Goal: Task Accomplishment & Management: Use online tool/utility

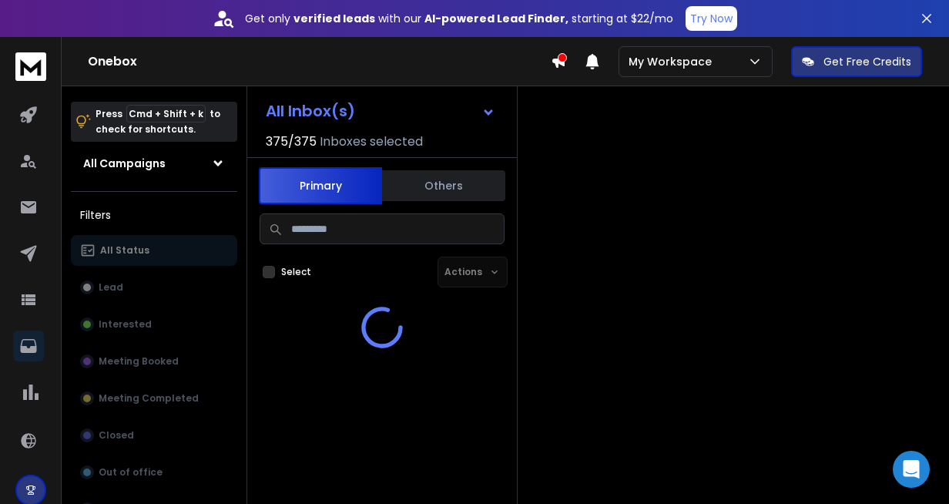
click at [323, 182] on button "Primary" at bounding box center [320, 185] width 123 height 37
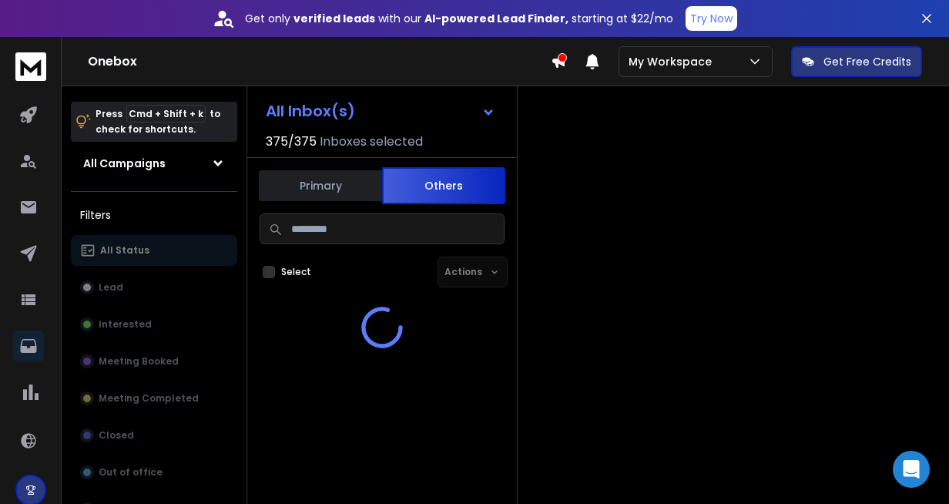
click at [447, 183] on button "Others" at bounding box center [443, 185] width 123 height 37
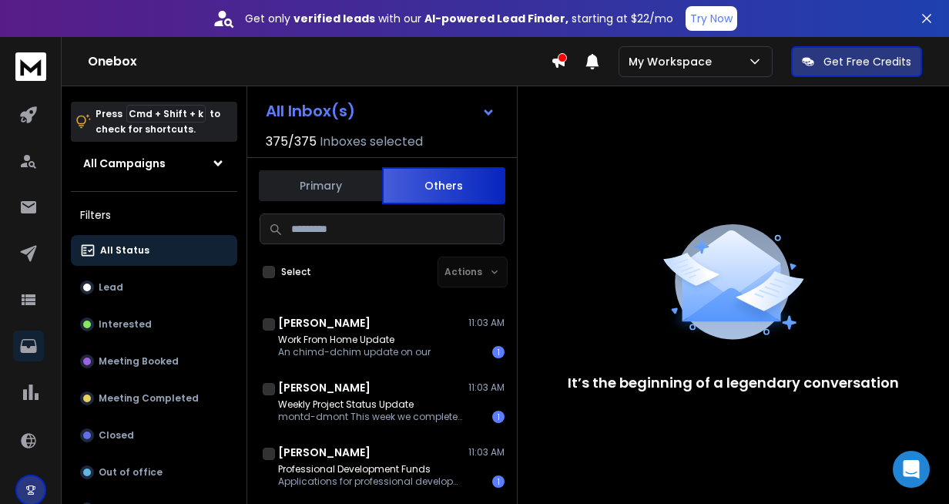
click at [341, 186] on button "Primary" at bounding box center [320, 186] width 123 height 34
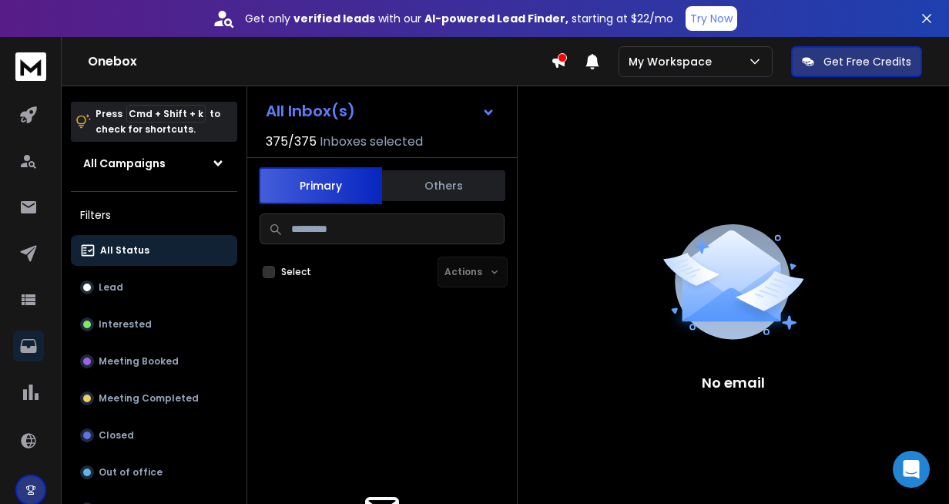
click at [419, 186] on button "Others" at bounding box center [443, 186] width 123 height 34
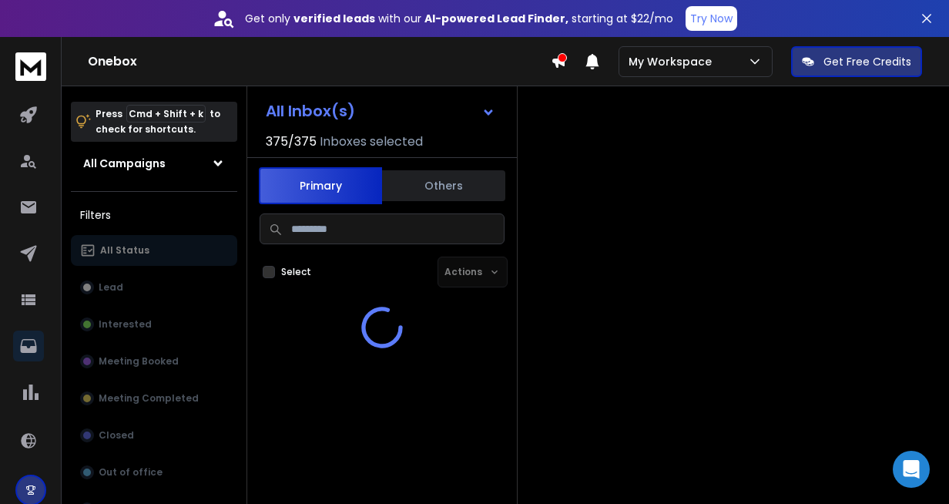
click at [276, 182] on button "Primary" at bounding box center [320, 185] width 123 height 37
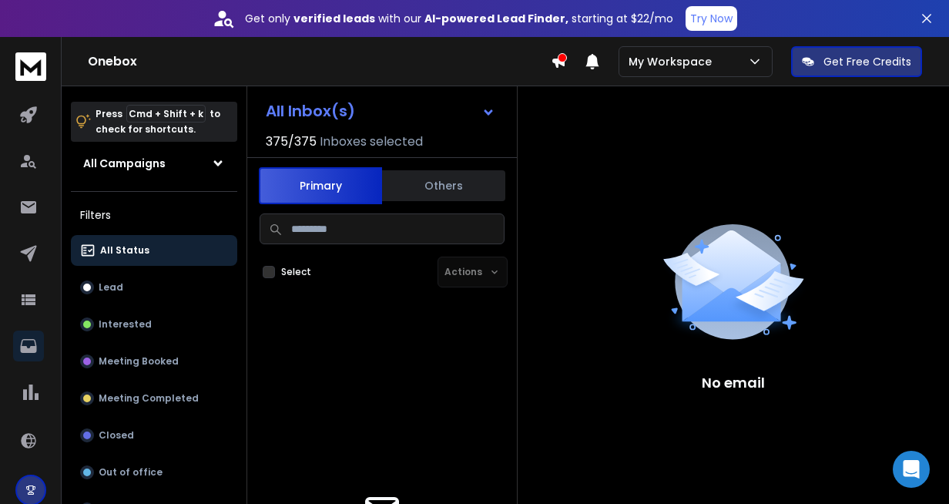
click at [450, 182] on button "Others" at bounding box center [443, 186] width 123 height 34
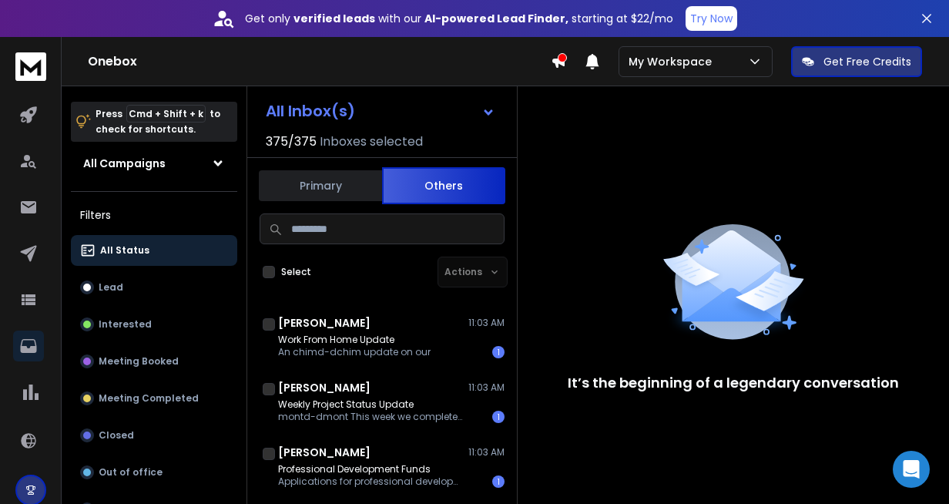
click at [416, 225] on input at bounding box center [381, 228] width 245 height 31
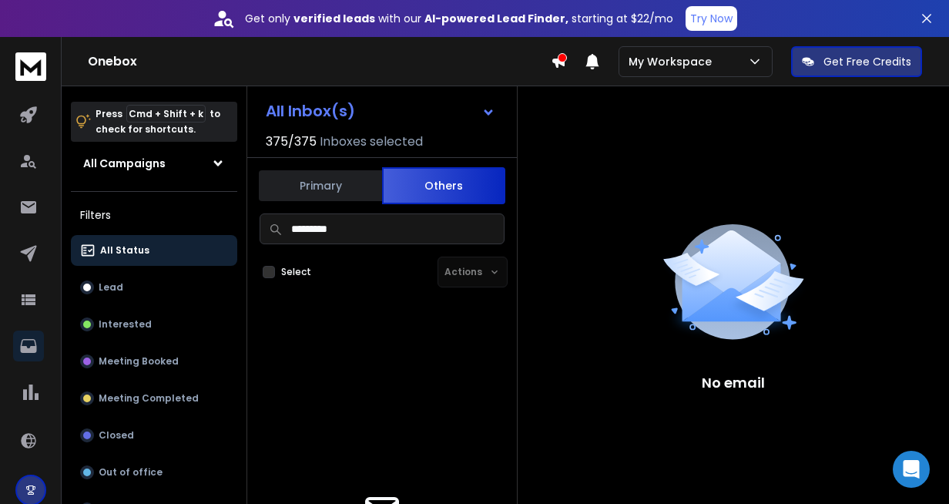
type input "********"
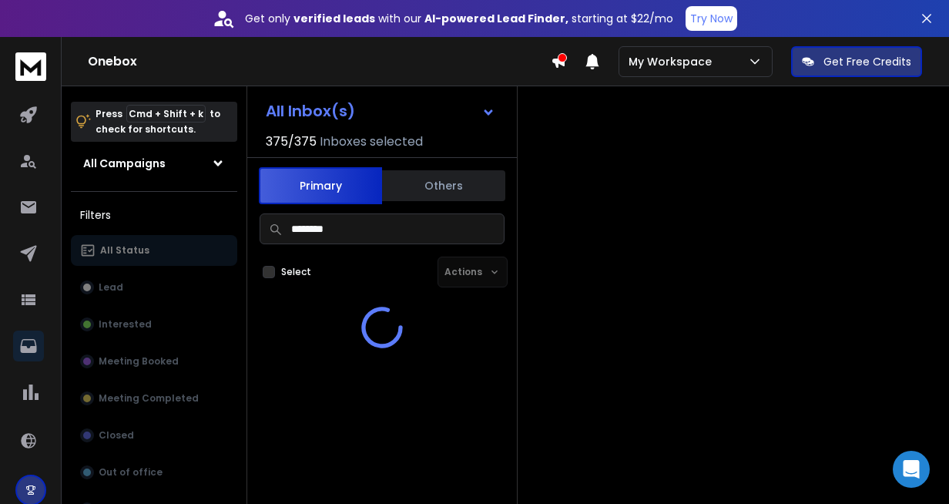
click at [319, 192] on button "Primary" at bounding box center [320, 185] width 123 height 37
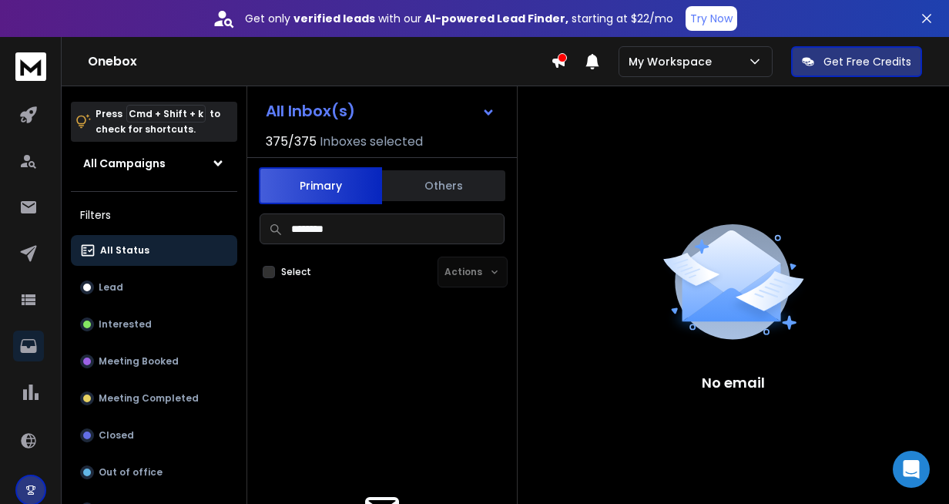
click at [440, 192] on button "Others" at bounding box center [443, 186] width 123 height 34
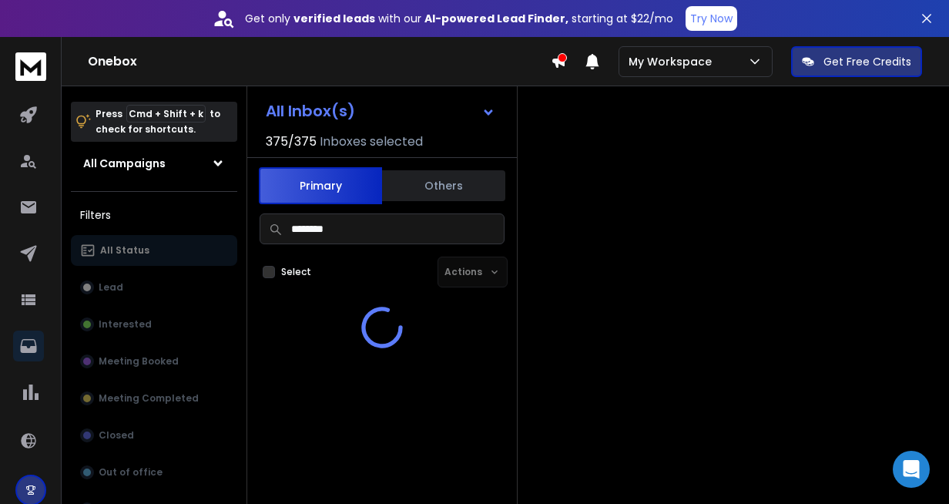
click at [313, 192] on button "Primary" at bounding box center [320, 185] width 123 height 37
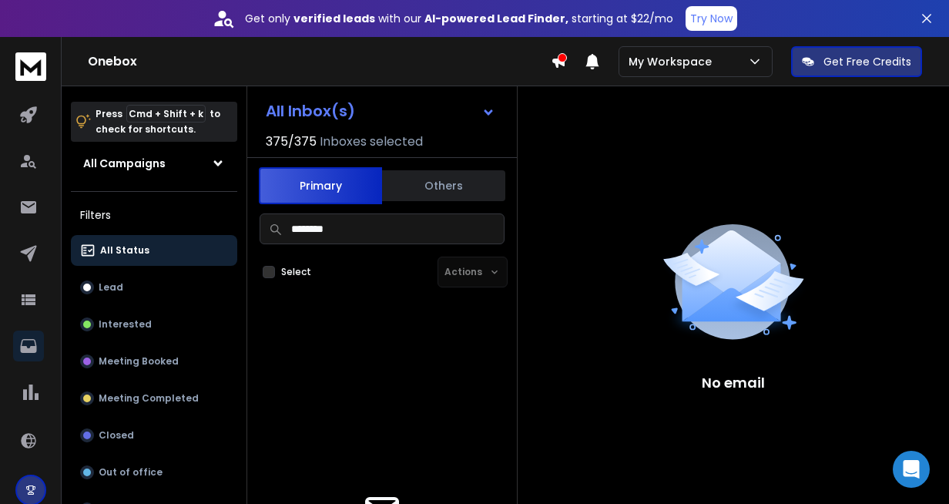
click at [417, 188] on button "Others" at bounding box center [443, 186] width 123 height 34
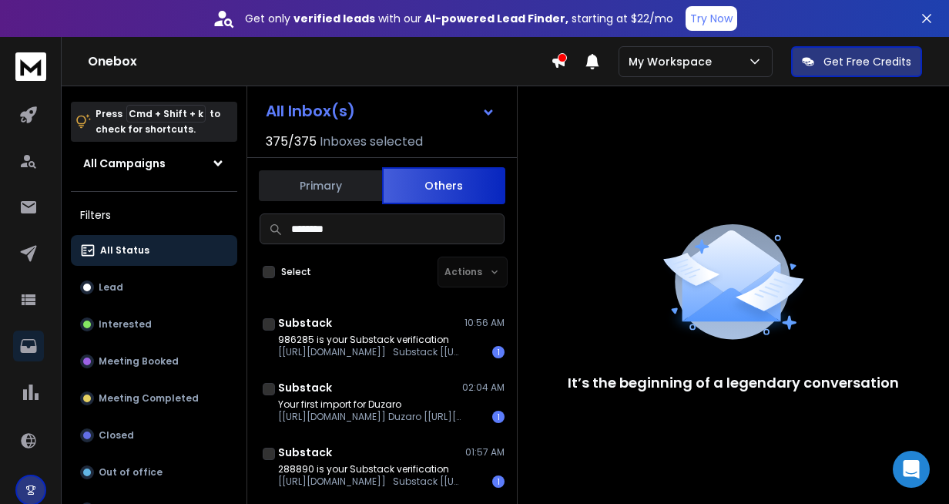
click at [313, 185] on button "Primary" at bounding box center [320, 186] width 123 height 34
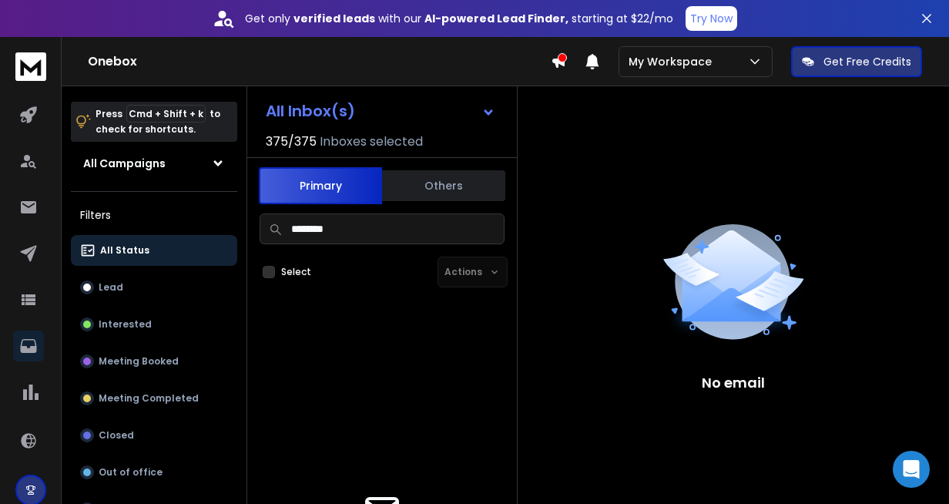
click at [393, 186] on button "Others" at bounding box center [443, 186] width 123 height 34
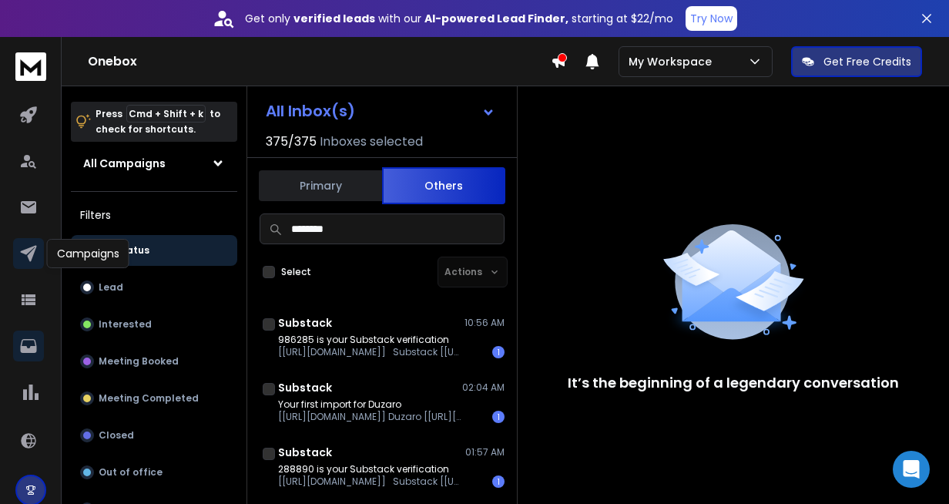
click at [28, 262] on icon at bounding box center [28, 253] width 18 height 18
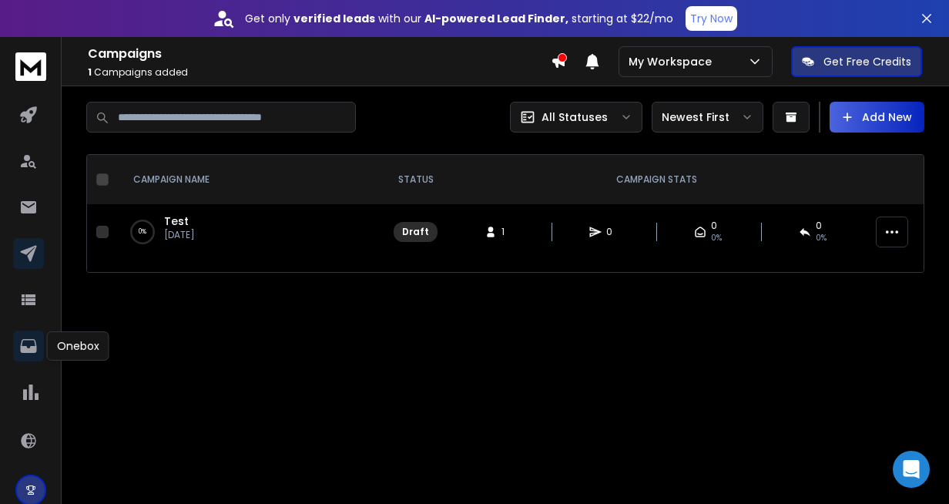
click at [28, 347] on icon at bounding box center [28, 345] width 18 height 18
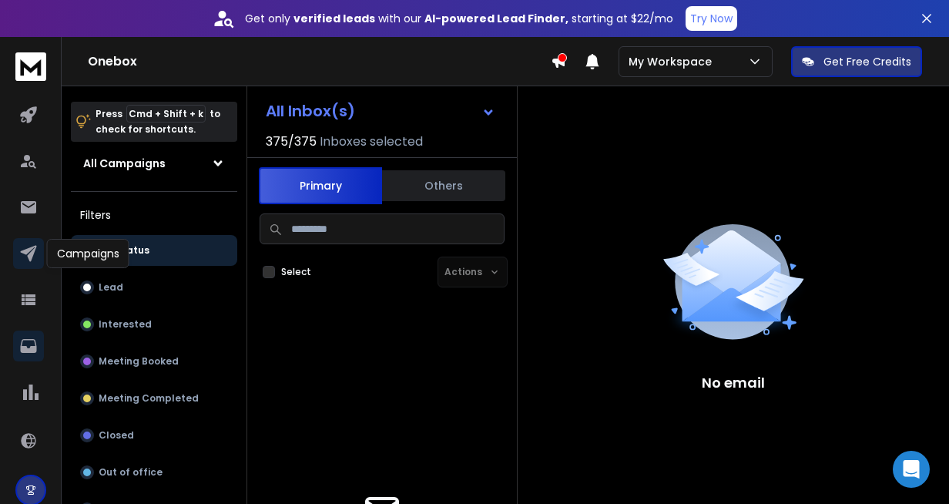
click at [32, 263] on link at bounding box center [28, 253] width 31 height 31
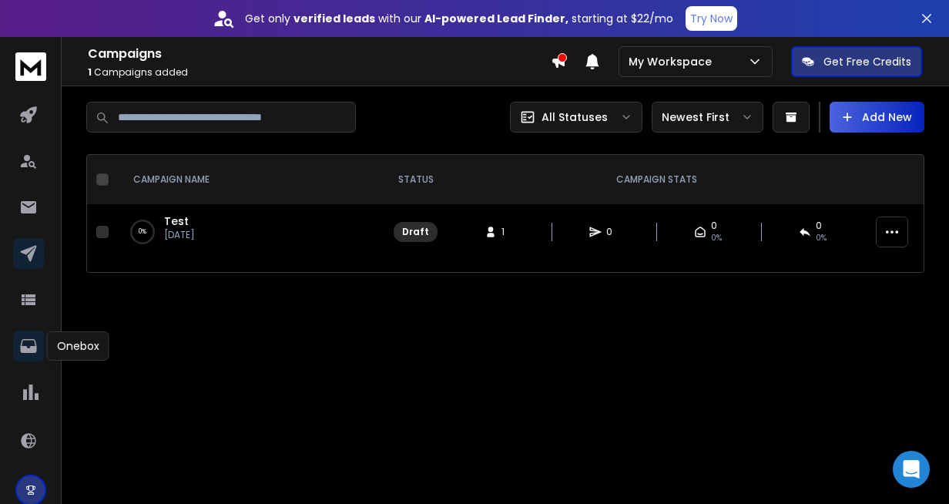
click at [27, 340] on icon at bounding box center [28, 345] width 18 height 18
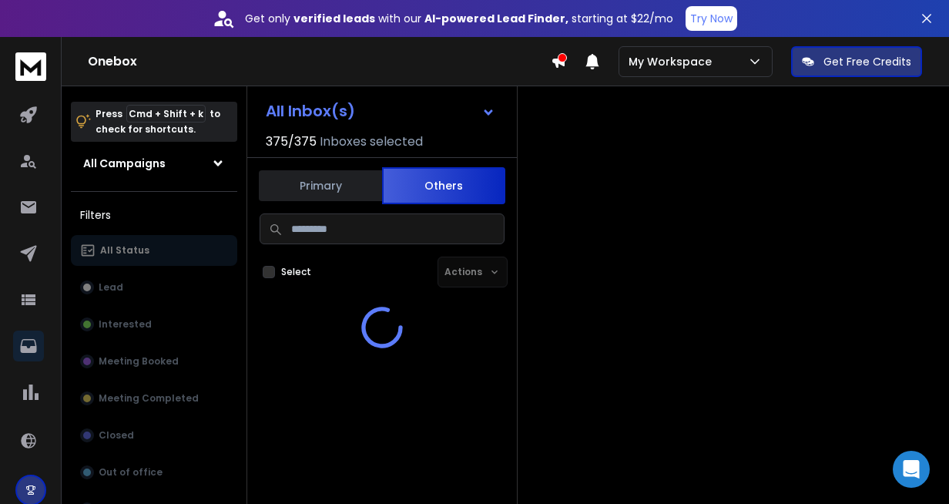
click at [437, 191] on button "Others" at bounding box center [443, 185] width 123 height 37
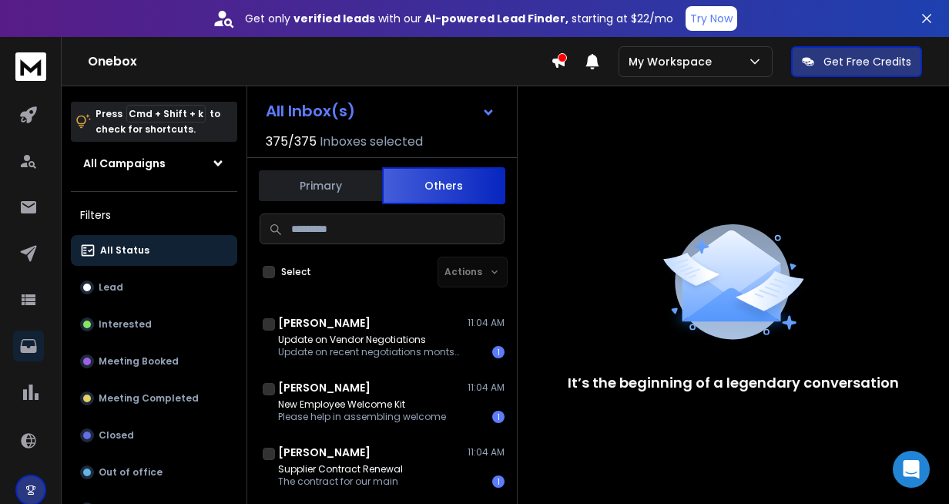
click at [373, 226] on input at bounding box center [381, 228] width 245 height 31
type input "********"
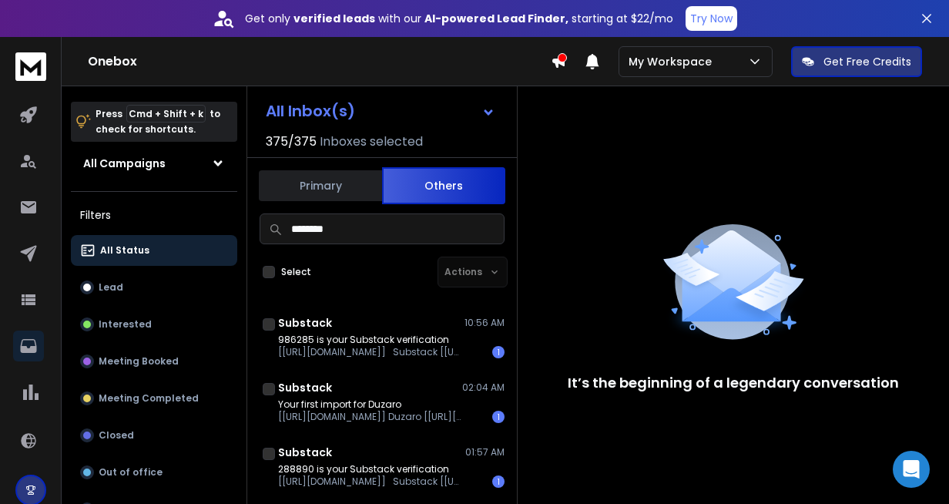
click at [336, 188] on button "Primary" at bounding box center [320, 186] width 123 height 34
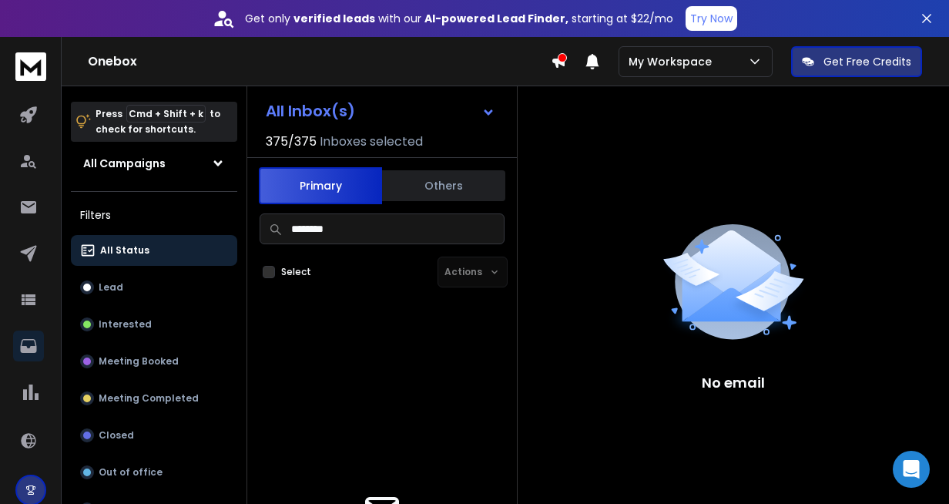
click at [409, 186] on button "Others" at bounding box center [443, 186] width 123 height 34
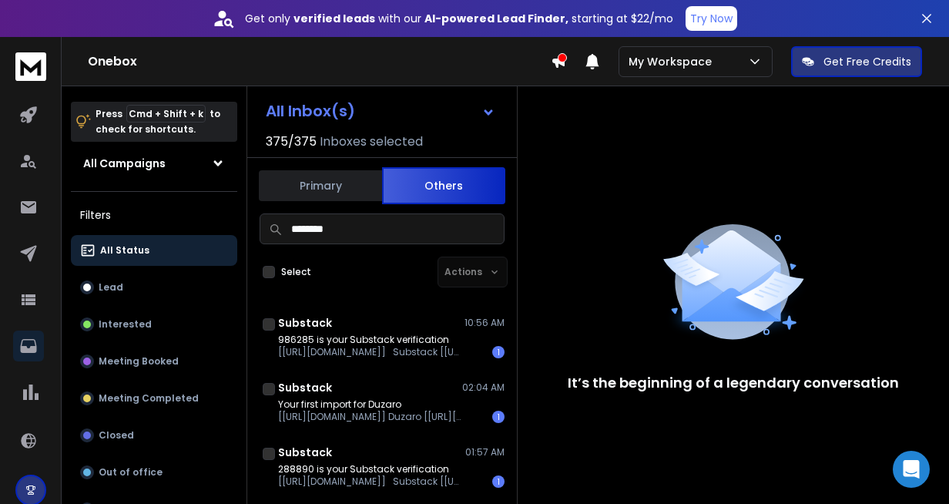
click at [350, 187] on button "Primary" at bounding box center [320, 186] width 123 height 34
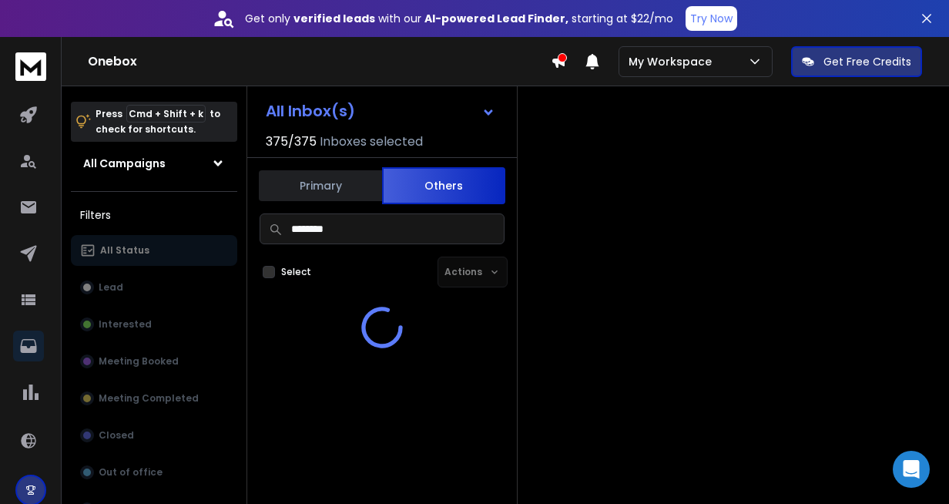
click at [449, 189] on button "Others" at bounding box center [443, 185] width 123 height 37
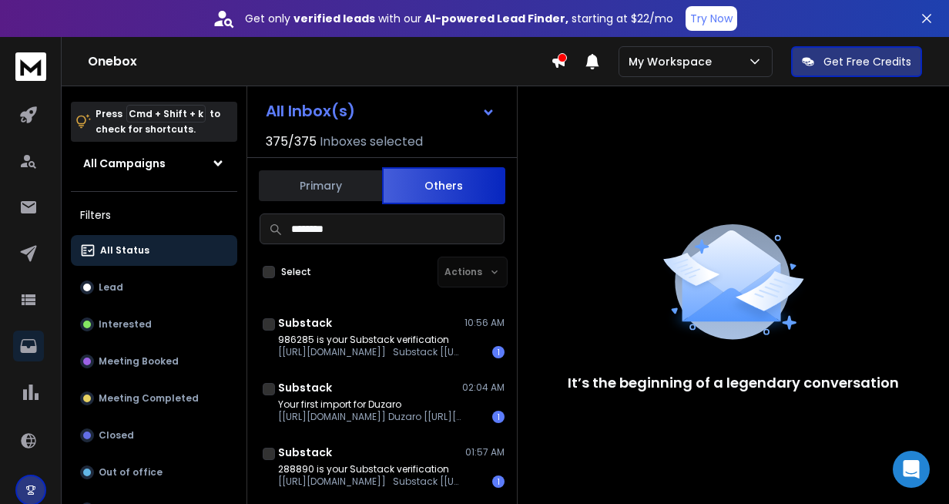
click at [345, 172] on button "Primary" at bounding box center [320, 186] width 123 height 34
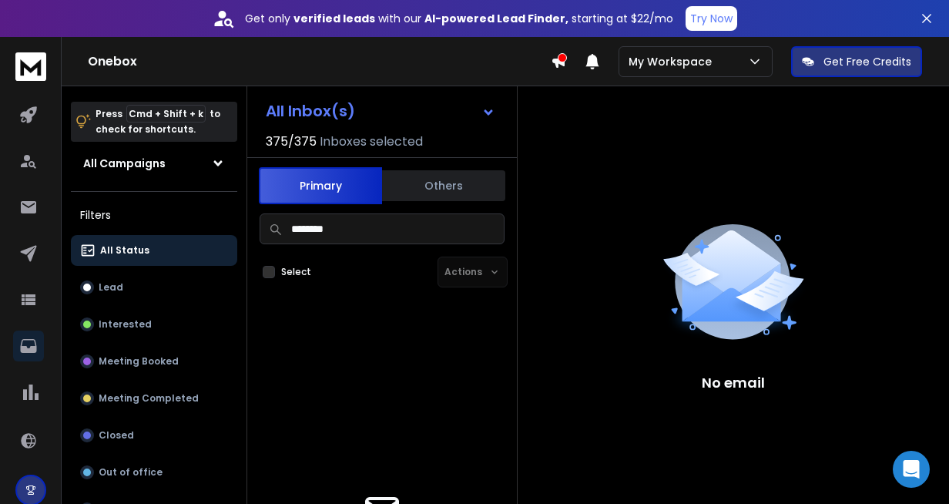
click at [440, 189] on button "Others" at bounding box center [443, 186] width 123 height 34
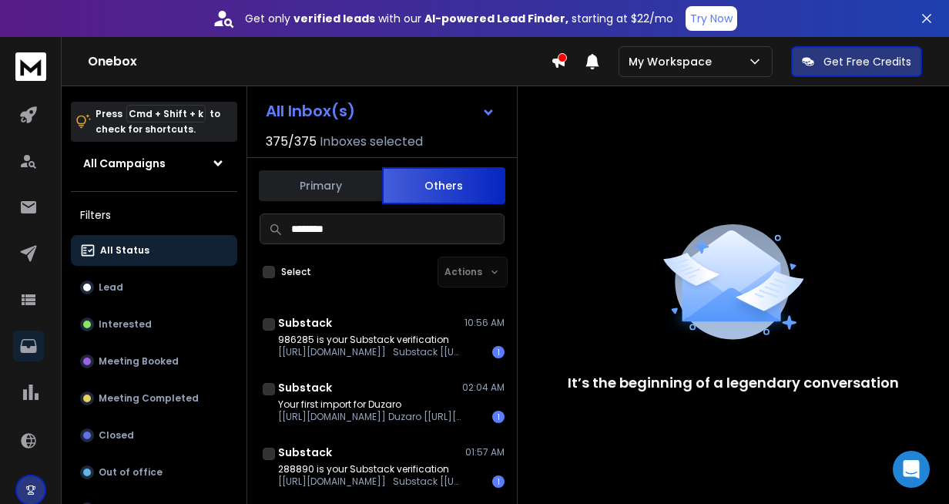
click at [346, 189] on button "Primary" at bounding box center [320, 186] width 123 height 34
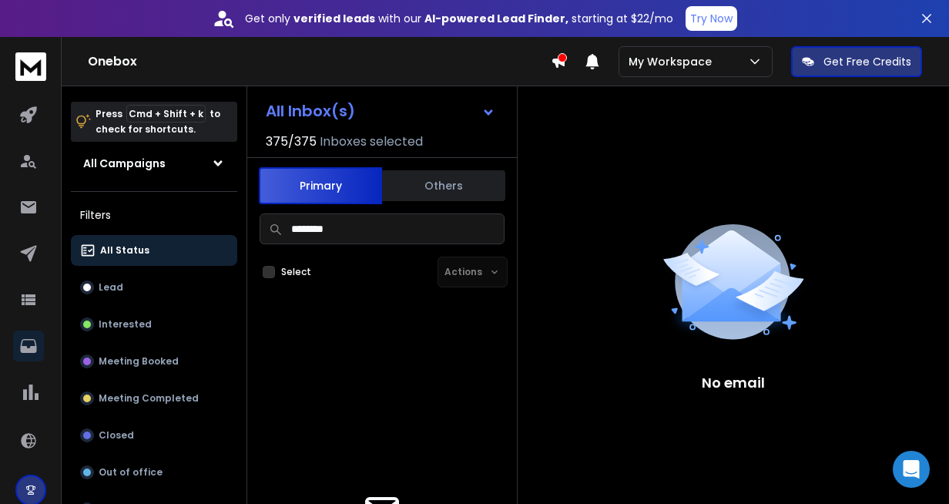
click at [438, 188] on button "Others" at bounding box center [443, 186] width 123 height 34
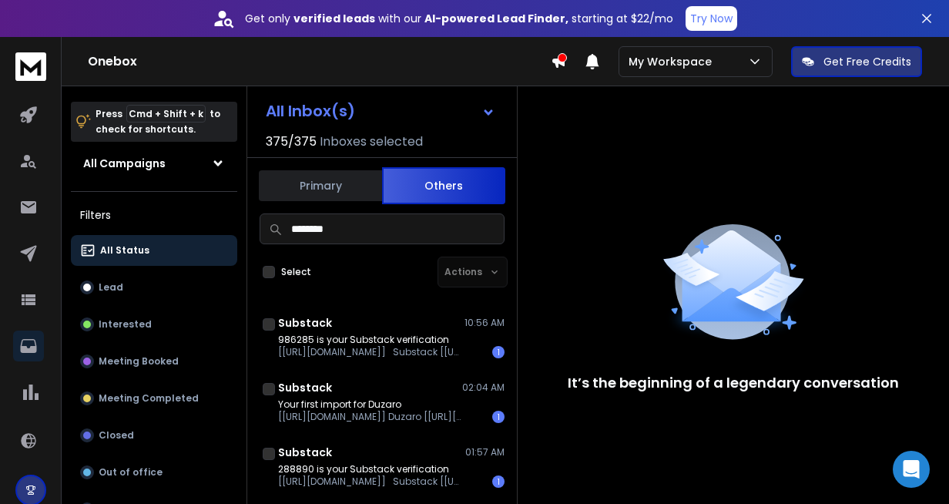
click at [438, 188] on button "Others" at bounding box center [443, 185] width 123 height 37
click at [313, 187] on button "Primary" at bounding box center [320, 186] width 123 height 34
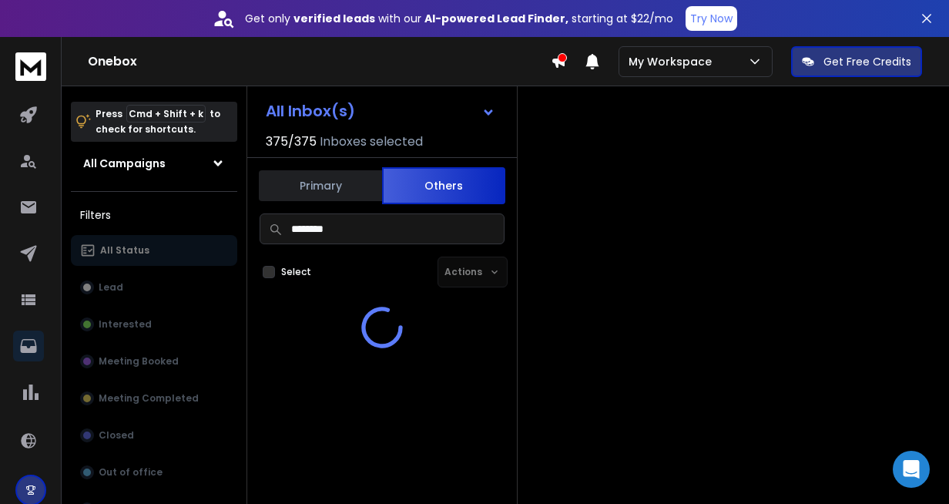
click at [425, 184] on button "Others" at bounding box center [443, 185] width 123 height 37
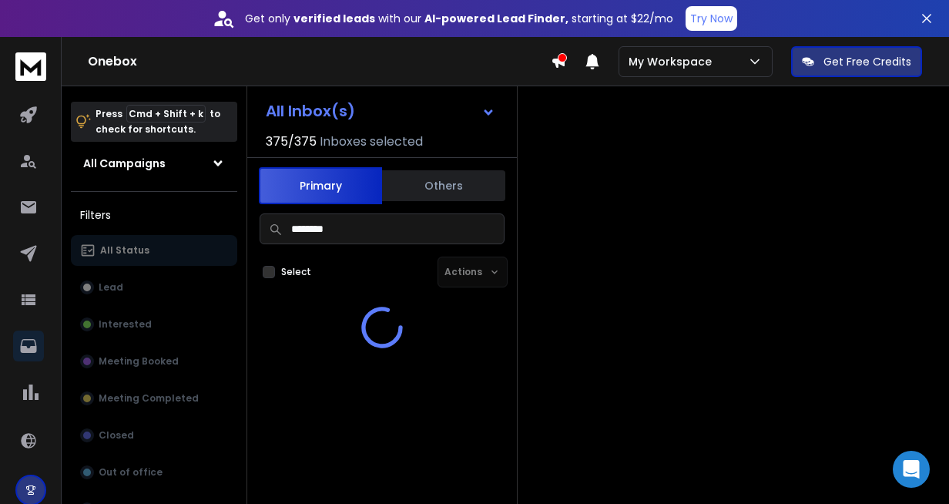
click at [316, 176] on button "Primary" at bounding box center [320, 185] width 123 height 37
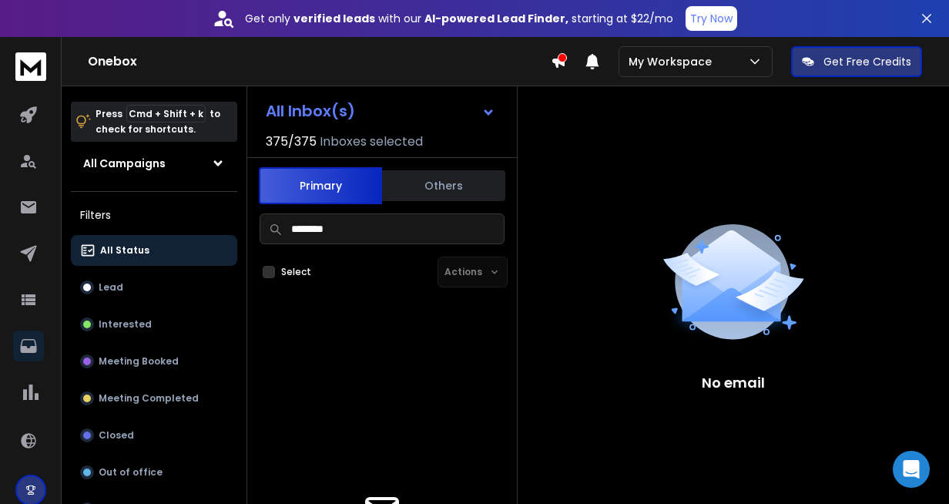
click at [376, 188] on button "Primary" at bounding box center [320, 185] width 123 height 37
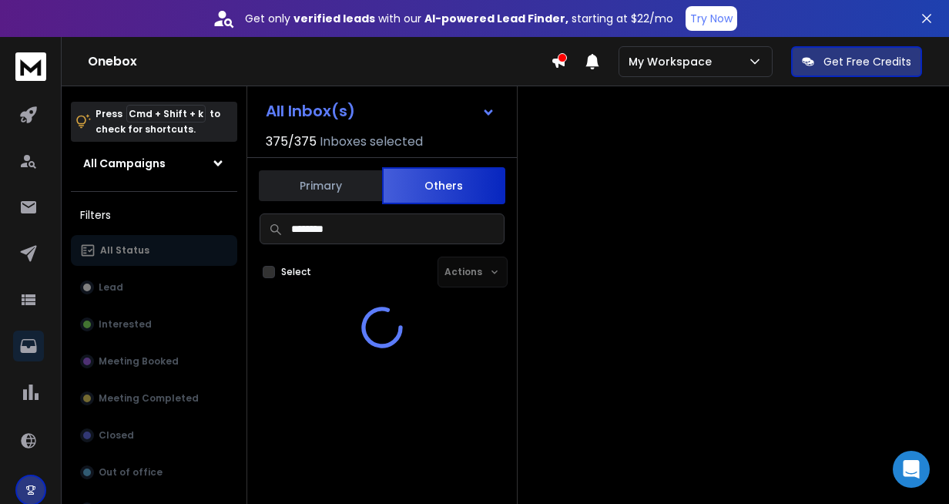
click at [443, 189] on button "Others" at bounding box center [443, 185] width 123 height 37
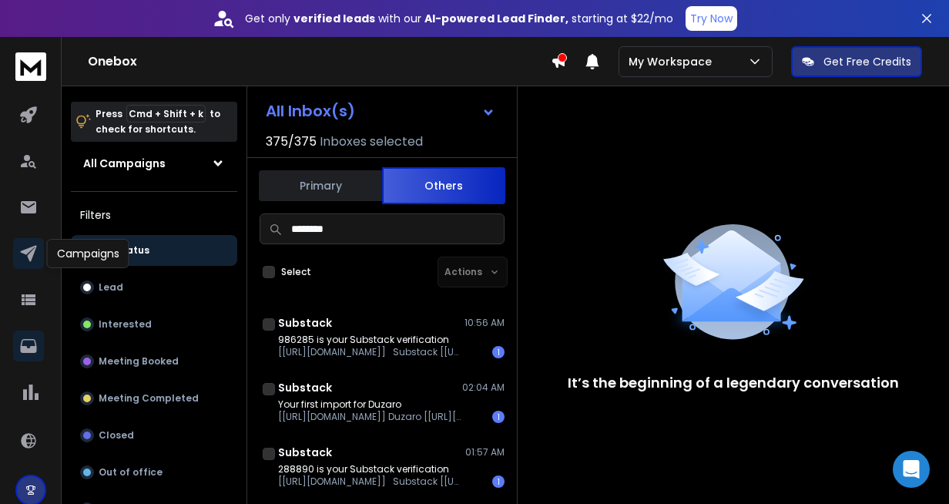
click at [29, 251] on icon at bounding box center [28, 253] width 18 height 18
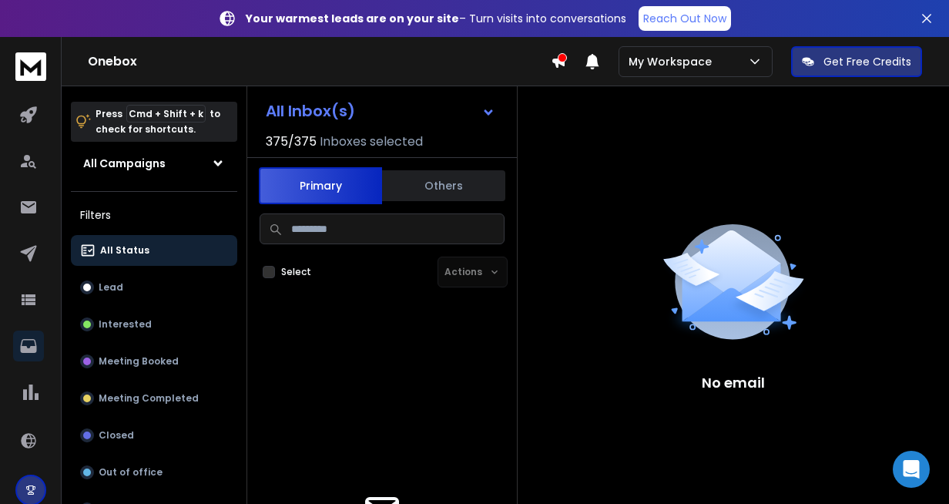
click at [471, 179] on button "Others" at bounding box center [443, 186] width 123 height 34
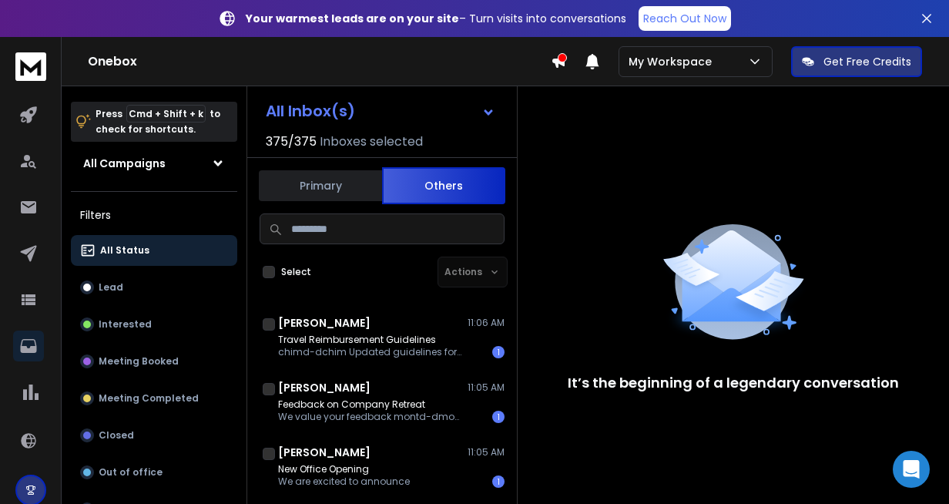
click at [380, 227] on input at bounding box center [381, 228] width 245 height 31
type input "********"
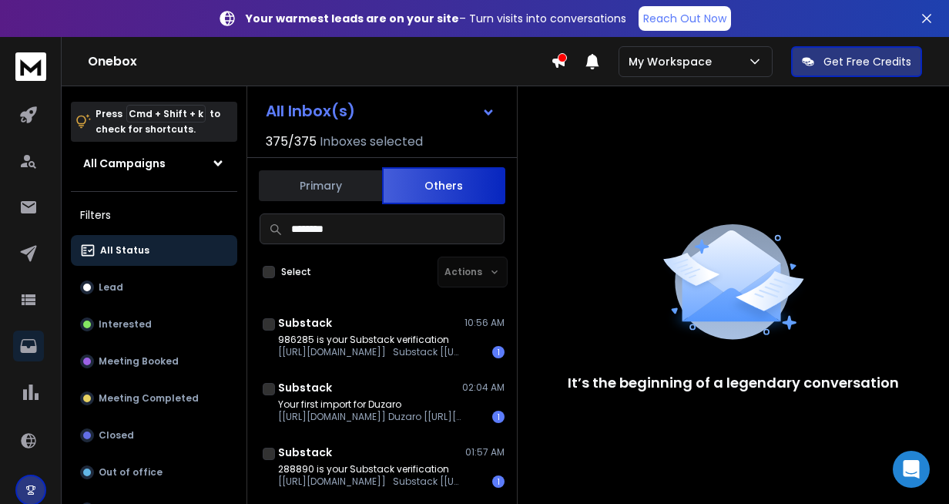
click at [318, 183] on button "Primary" at bounding box center [320, 186] width 123 height 34
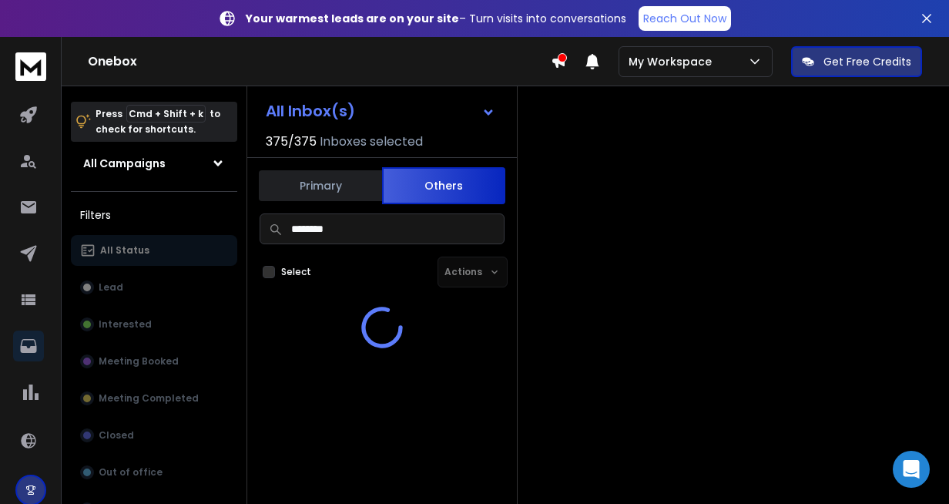
click at [403, 179] on button "Others" at bounding box center [443, 185] width 123 height 37
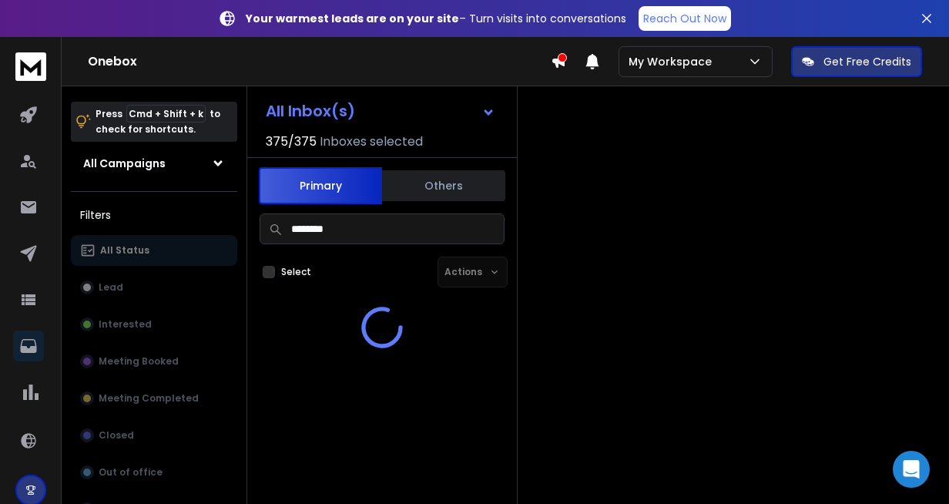
click at [295, 184] on button "Primary" at bounding box center [320, 185] width 123 height 37
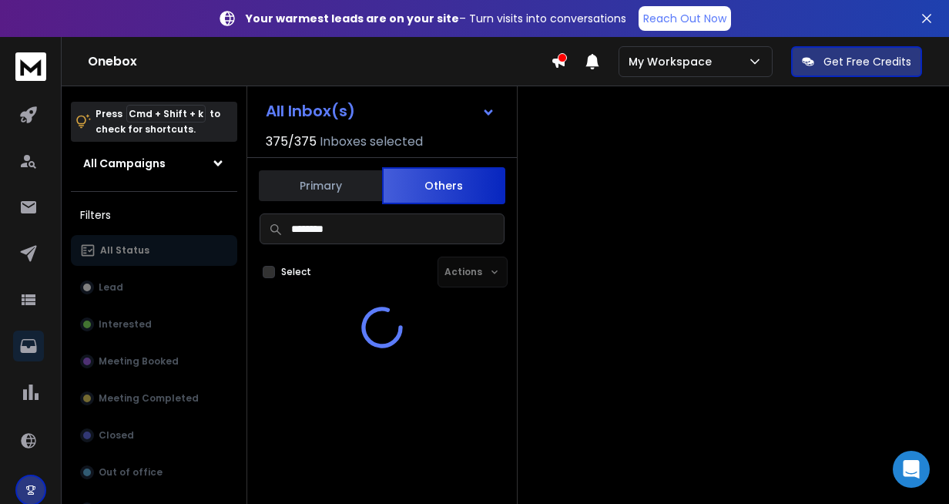
click at [420, 174] on button "Others" at bounding box center [443, 185] width 123 height 37
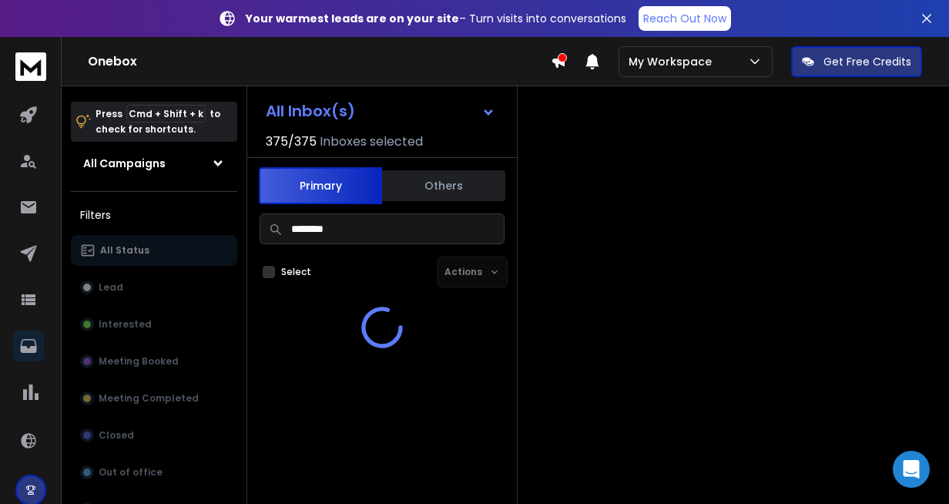
click at [336, 183] on button "Primary" at bounding box center [320, 185] width 123 height 37
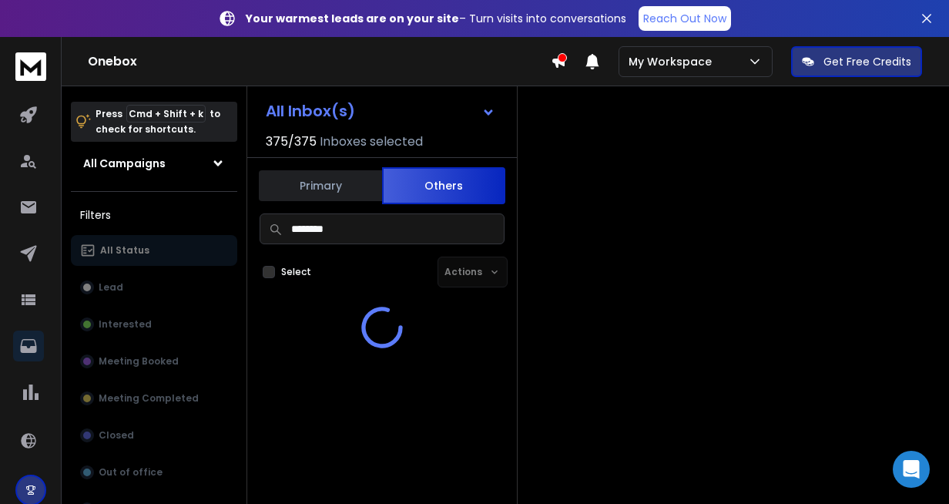
click at [384, 177] on button "Others" at bounding box center [443, 185] width 123 height 37
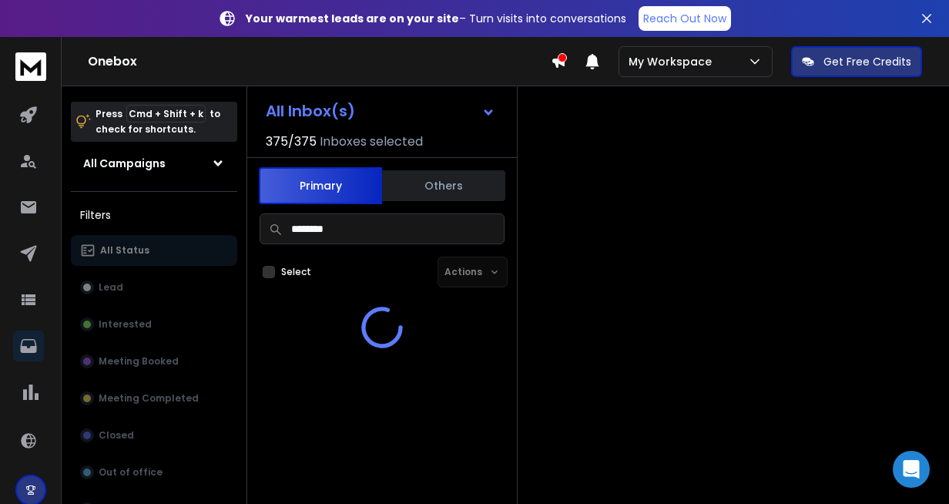
click at [345, 185] on button "Primary" at bounding box center [320, 185] width 123 height 37
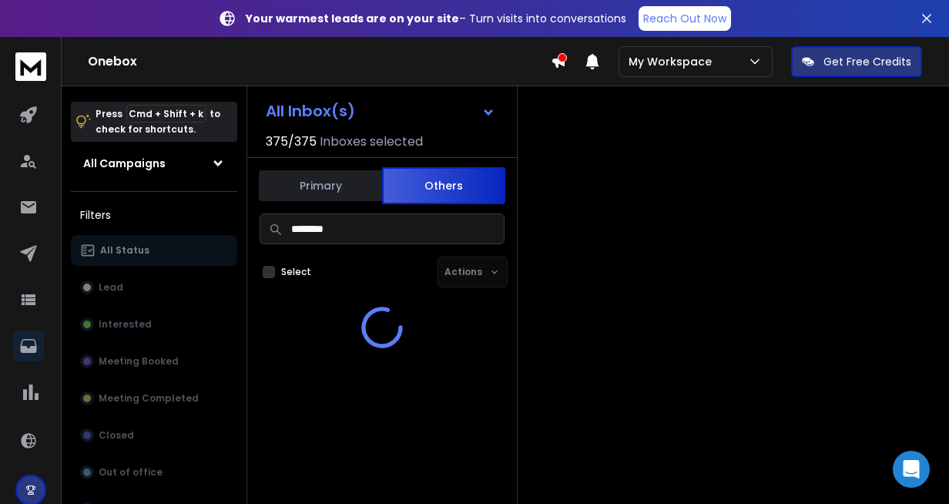
click at [413, 182] on button "Others" at bounding box center [443, 185] width 123 height 37
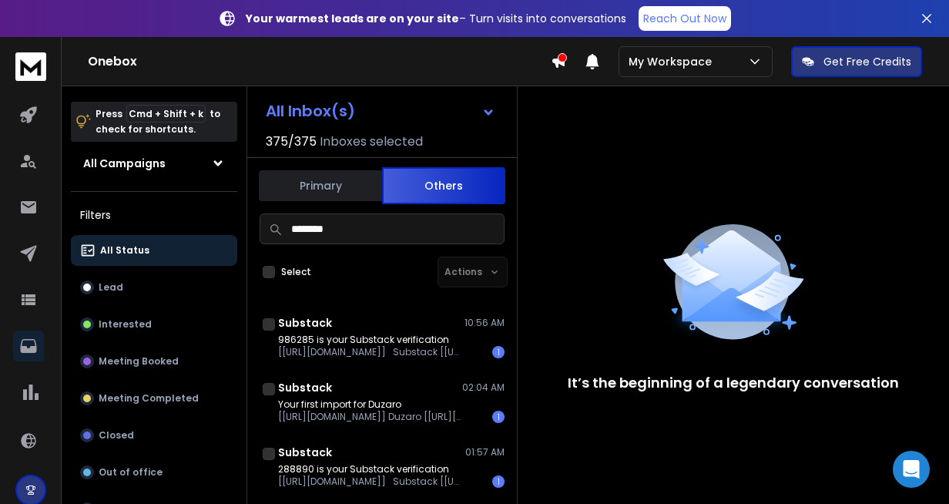
click at [343, 186] on button "Primary" at bounding box center [320, 186] width 123 height 34
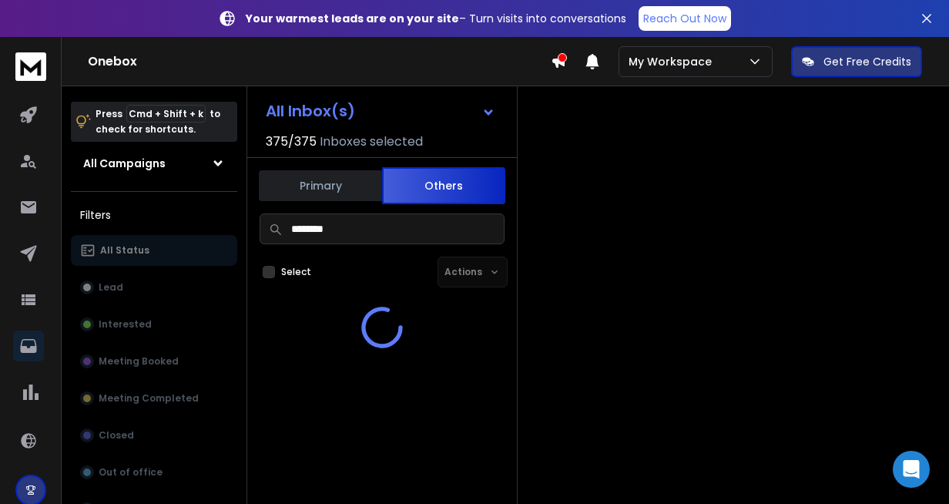
click at [439, 184] on button "Others" at bounding box center [443, 185] width 123 height 37
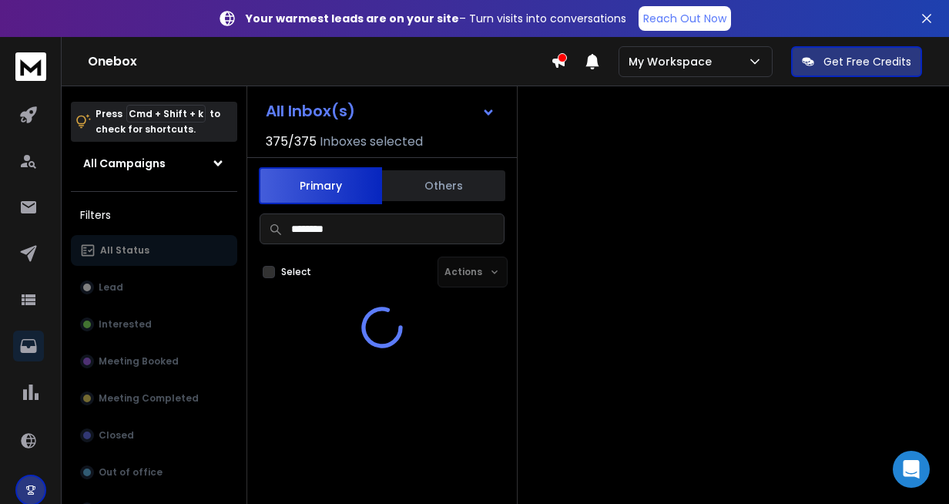
click at [326, 184] on button "Primary" at bounding box center [320, 185] width 123 height 37
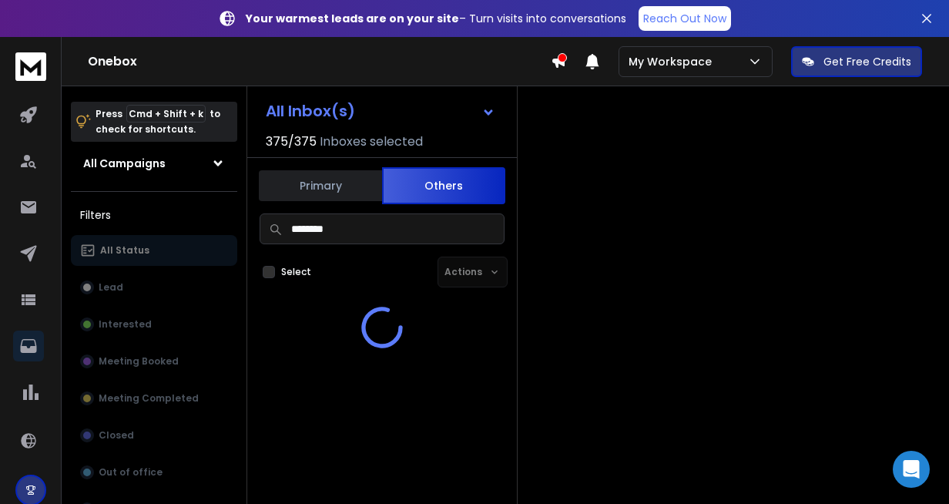
click at [422, 183] on button "Others" at bounding box center [443, 185] width 123 height 37
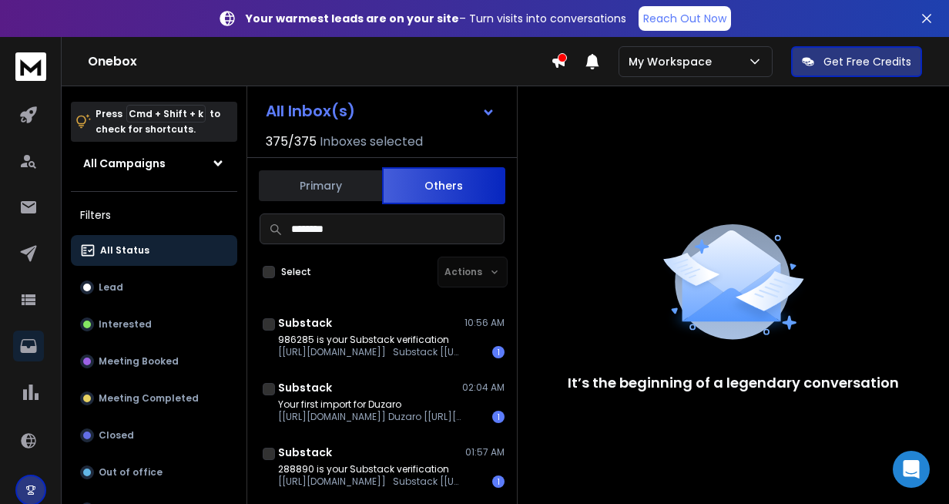
click at [325, 198] on button "Primary" at bounding box center [320, 186] width 123 height 34
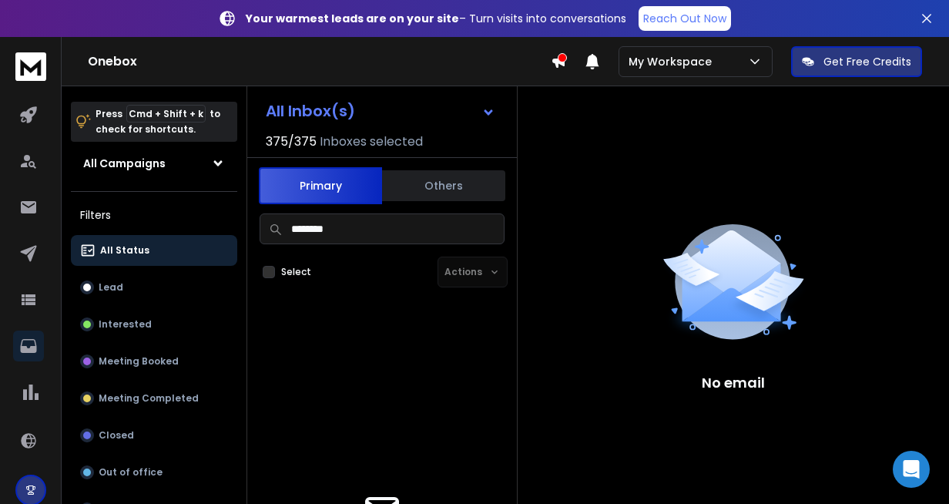
click at [444, 194] on button "Others" at bounding box center [443, 186] width 123 height 34
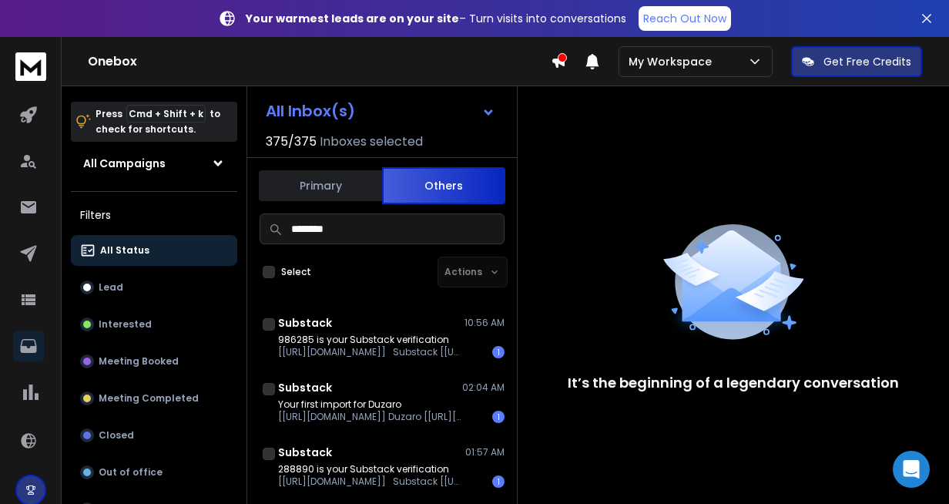
click at [283, 193] on button "Primary" at bounding box center [320, 186] width 123 height 34
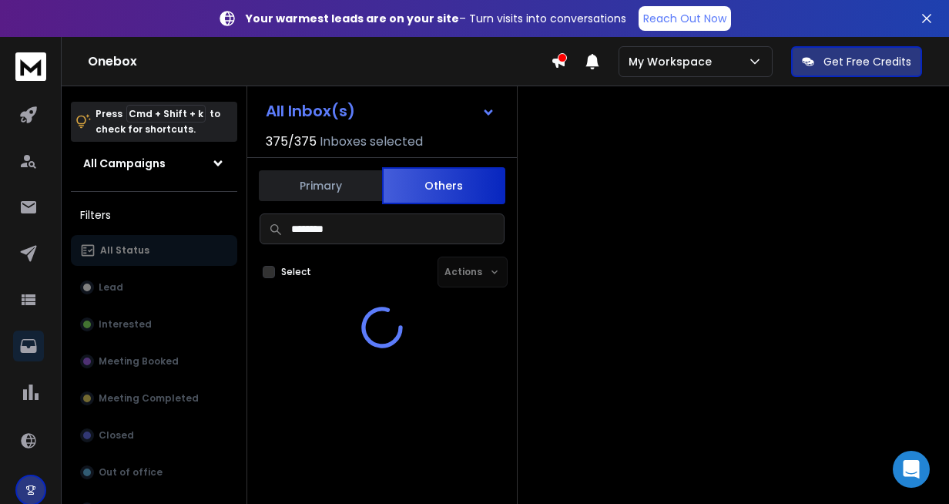
click at [441, 189] on button "Others" at bounding box center [443, 185] width 123 height 37
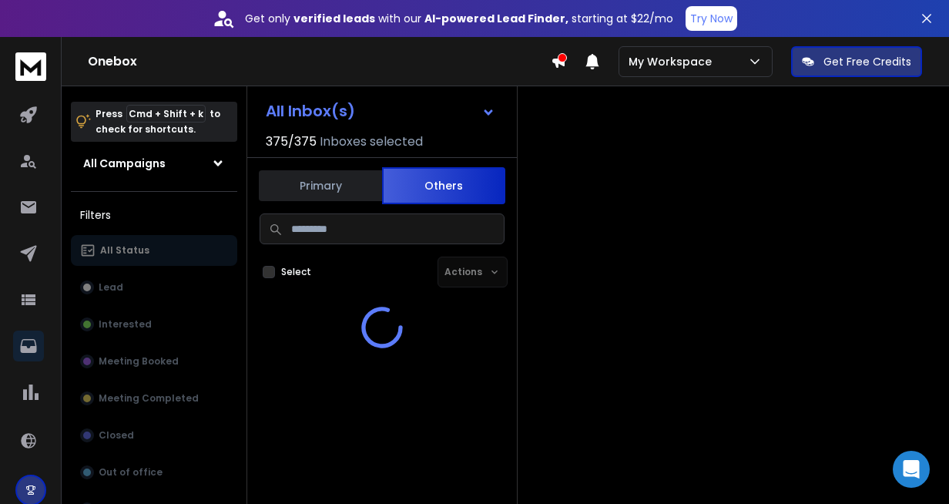
click at [446, 198] on button "Others" at bounding box center [443, 185] width 123 height 37
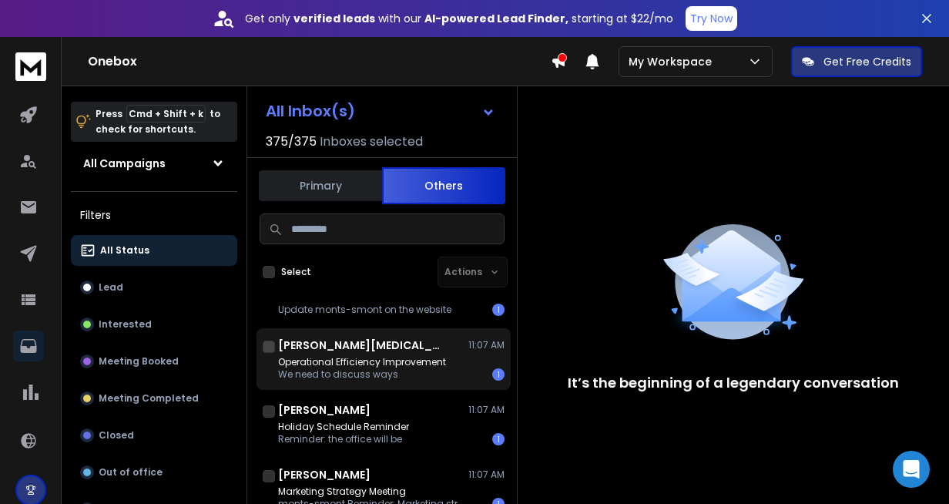
scroll to position [566, 0]
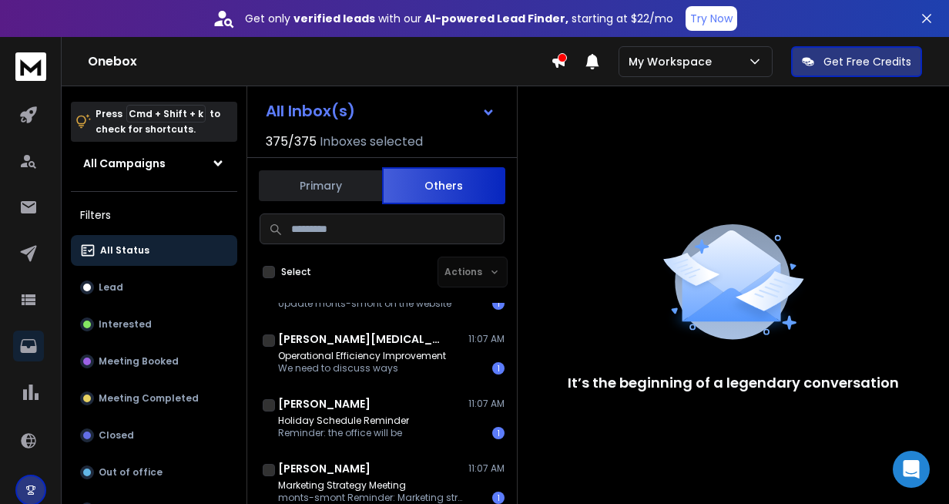
click at [336, 196] on button "Primary" at bounding box center [320, 186] width 123 height 34
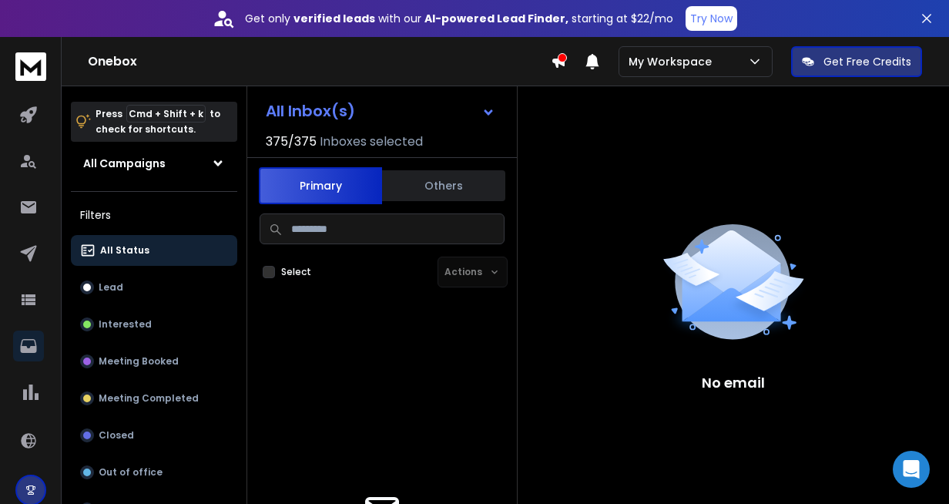
click at [420, 243] on input at bounding box center [381, 228] width 245 height 31
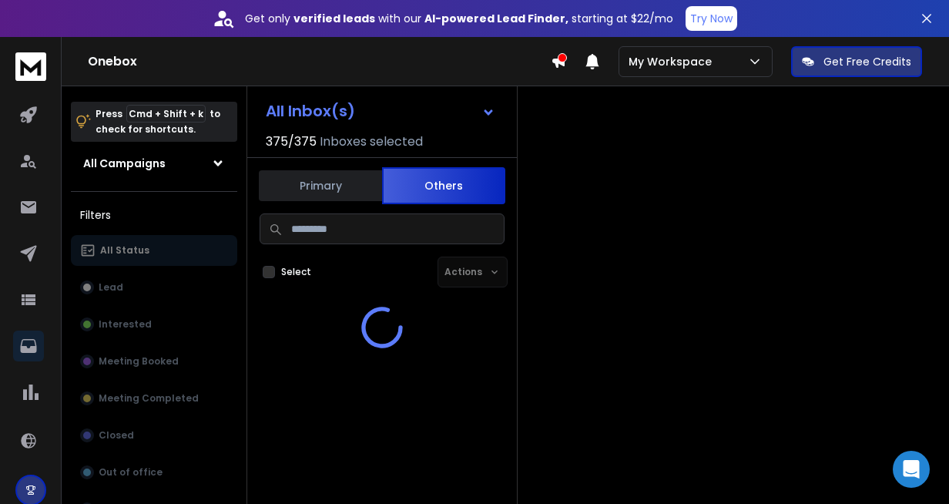
click at [435, 182] on button "Others" at bounding box center [443, 185] width 123 height 37
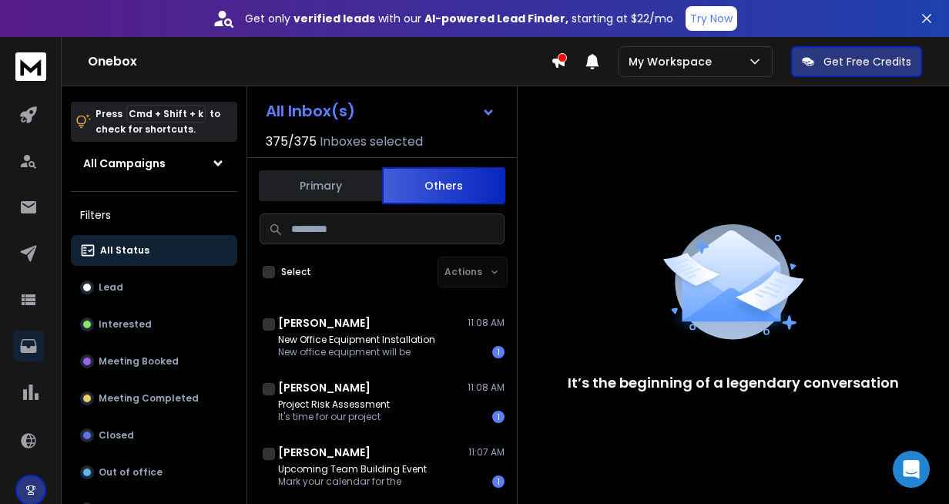
click at [366, 229] on input at bounding box center [381, 228] width 245 height 31
click at [26, 244] on icon at bounding box center [28, 253] width 18 height 18
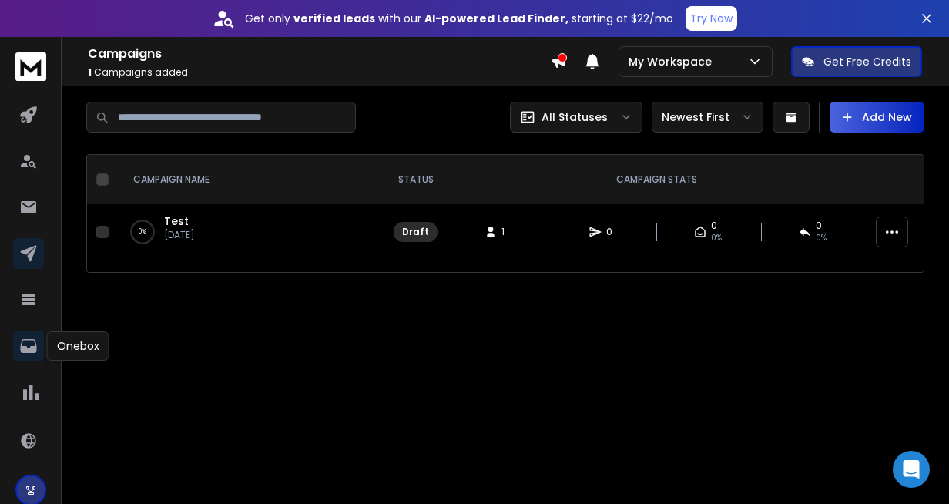
click at [21, 344] on icon at bounding box center [28, 346] width 16 height 14
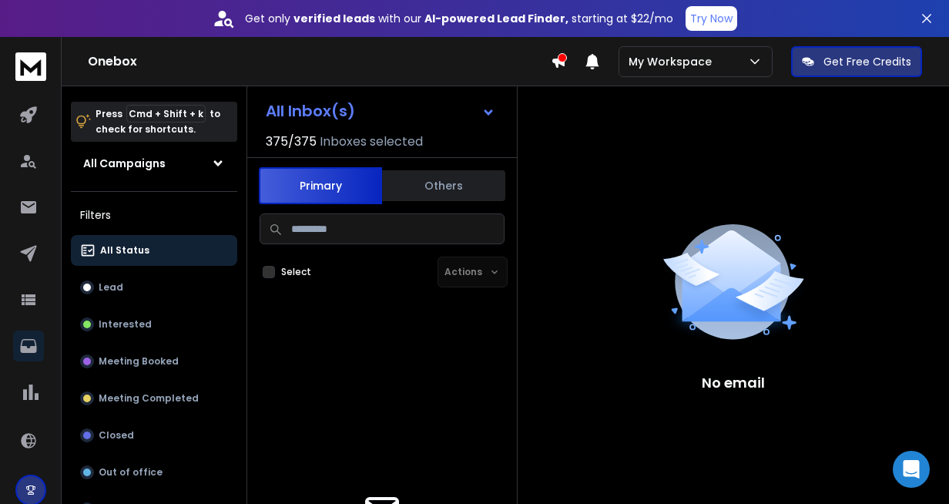
click at [417, 191] on button "Others" at bounding box center [443, 186] width 123 height 34
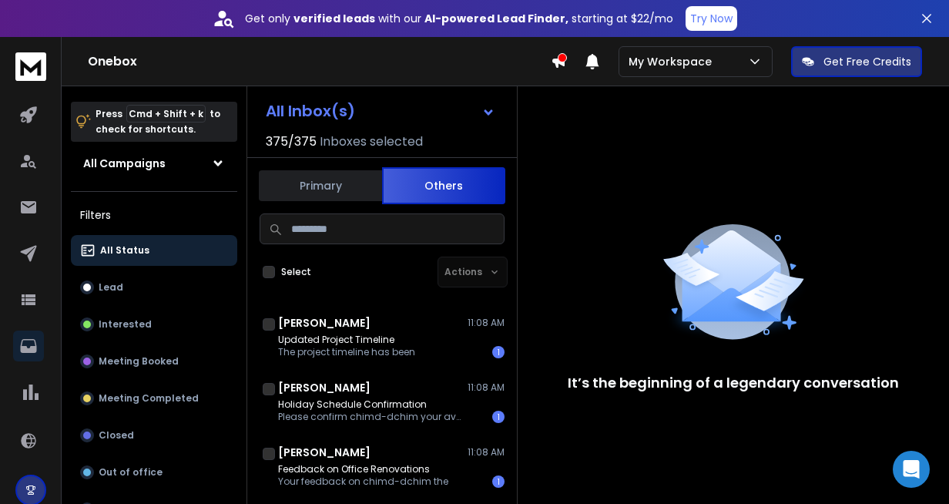
click at [389, 229] on input at bounding box center [381, 228] width 245 height 31
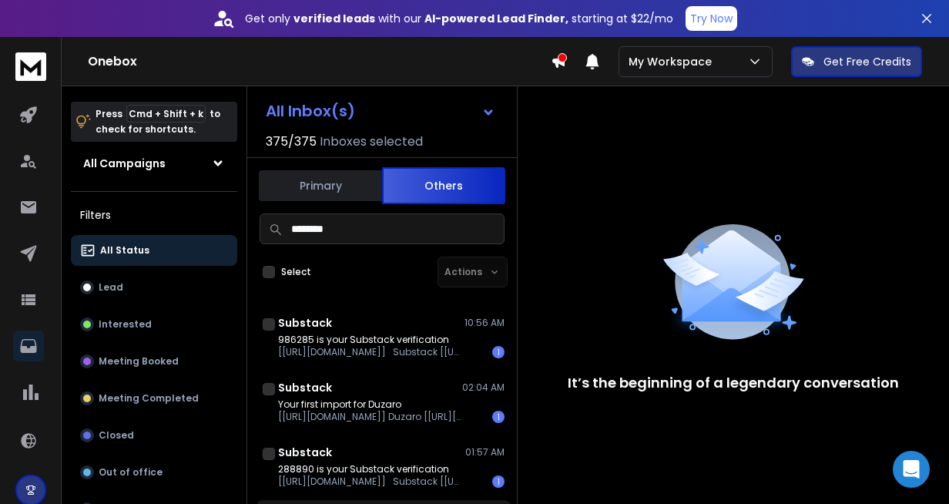
type input "********"
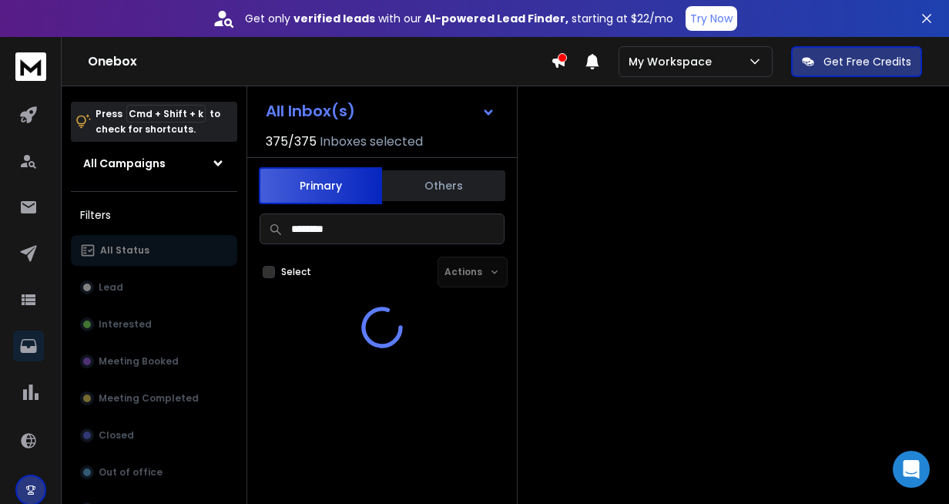
click at [334, 193] on button "Primary" at bounding box center [320, 185] width 123 height 37
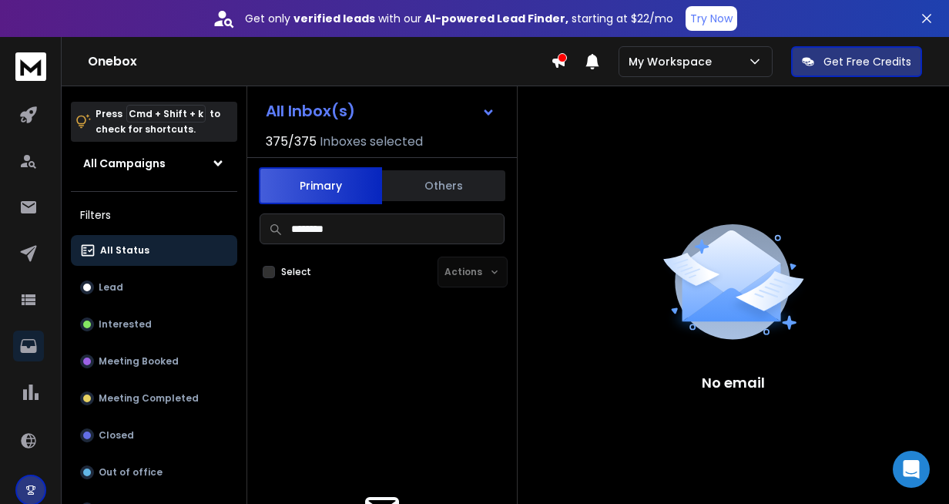
click at [409, 186] on button "Others" at bounding box center [443, 186] width 123 height 34
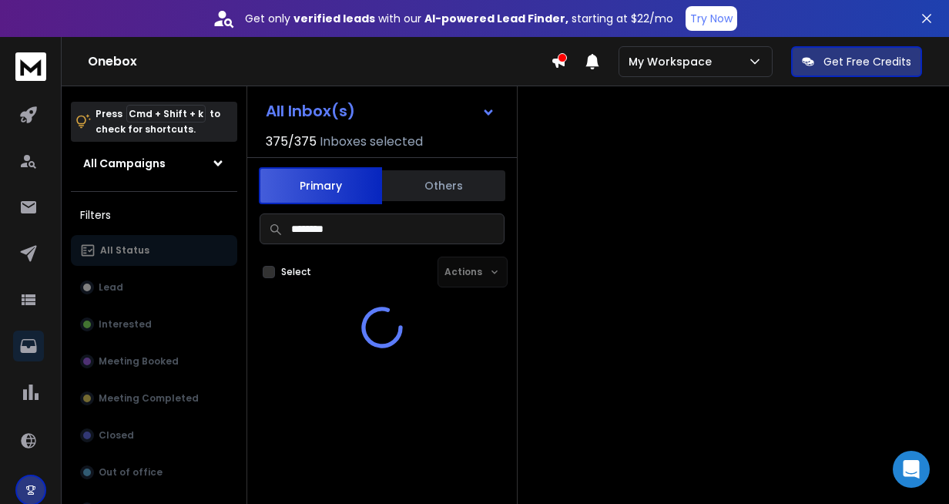
click at [348, 180] on button "Primary" at bounding box center [320, 185] width 123 height 37
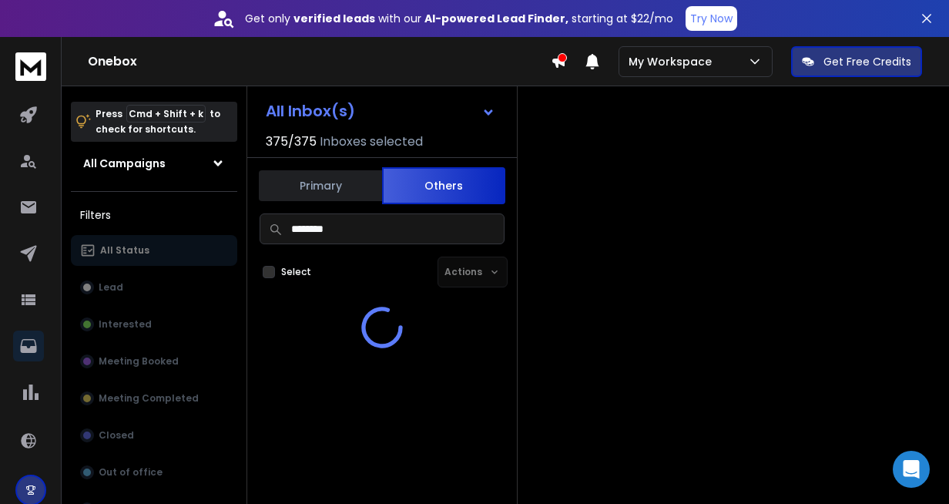
click at [426, 185] on button "Others" at bounding box center [443, 185] width 123 height 37
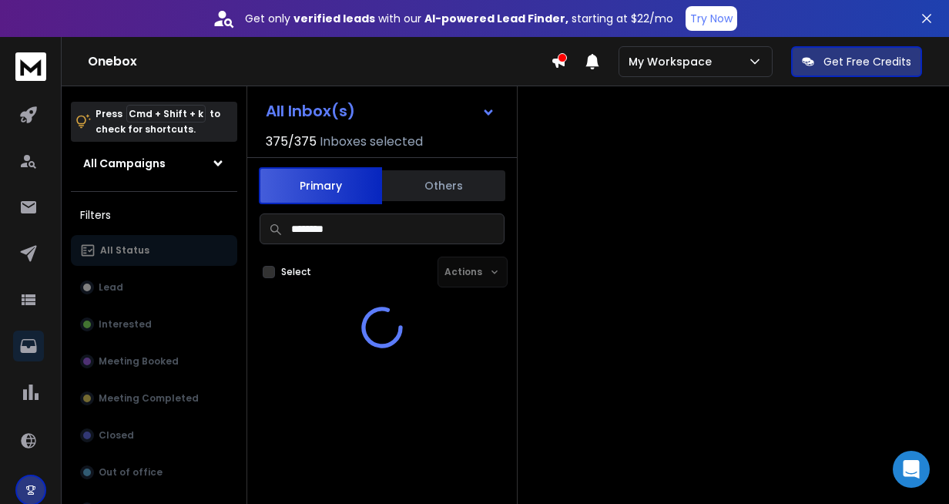
drag, startPoint x: 305, startPoint y: 186, endPoint x: 316, endPoint y: 188, distance: 10.9
click at [306, 187] on button "Primary" at bounding box center [320, 185] width 123 height 37
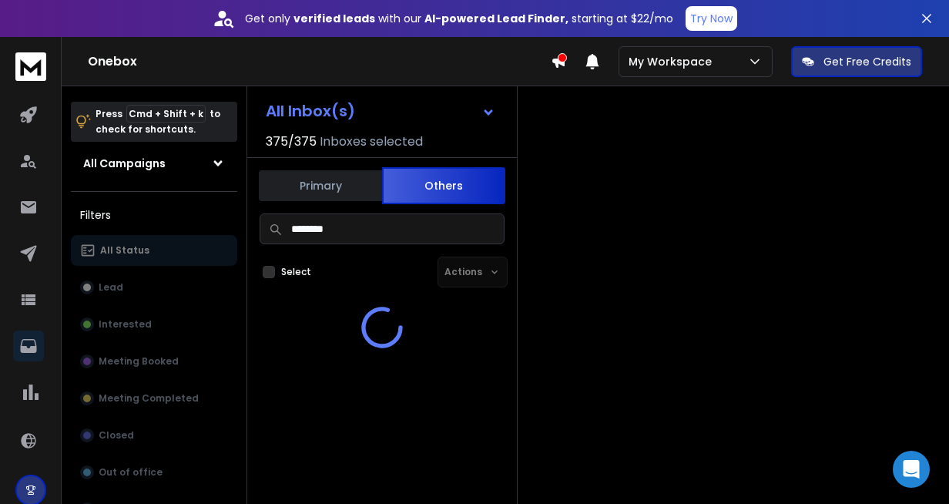
click at [404, 184] on button "Others" at bounding box center [443, 185] width 123 height 37
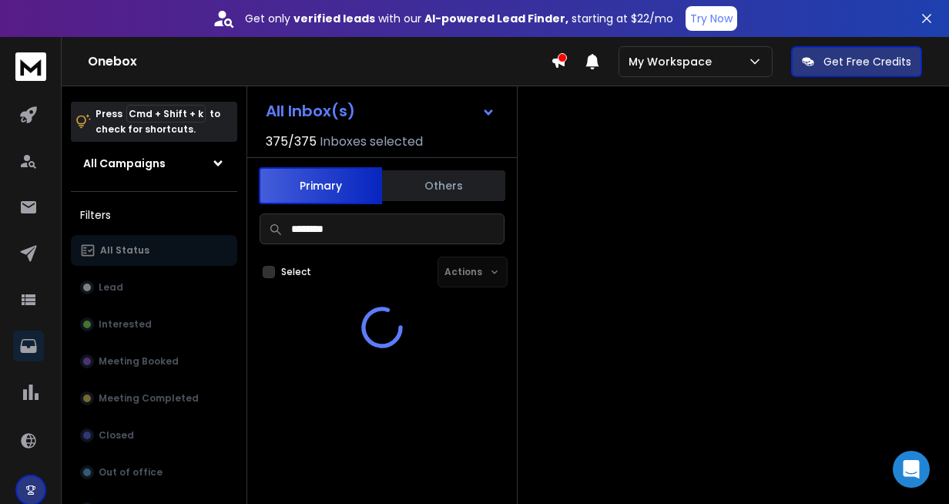
click at [340, 195] on button "Primary" at bounding box center [320, 185] width 123 height 37
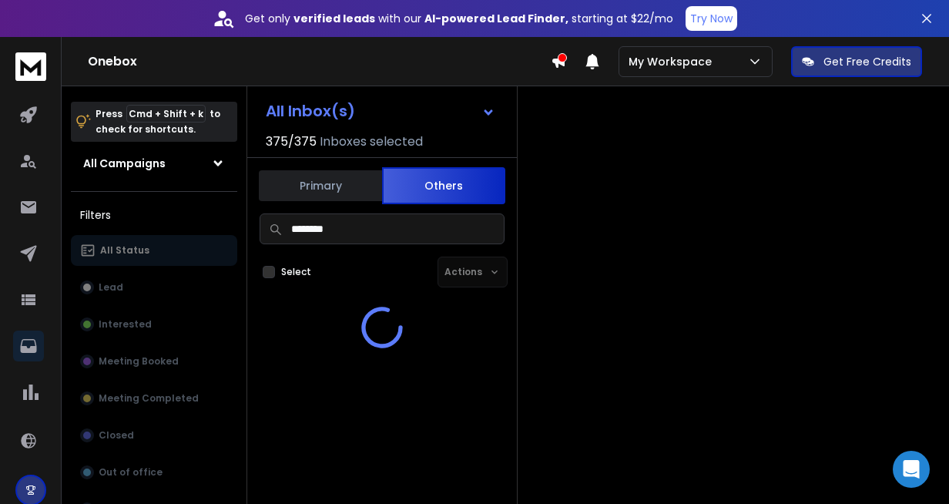
click at [437, 190] on button "Others" at bounding box center [443, 185] width 123 height 37
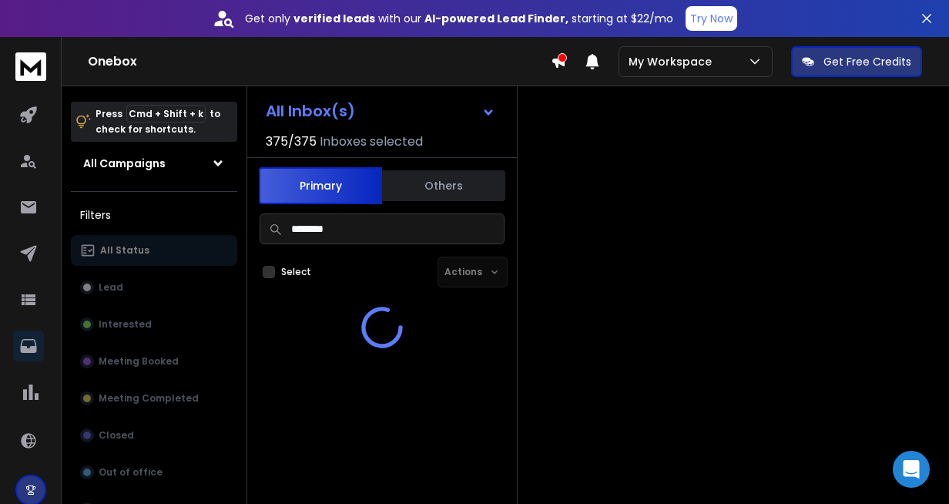
click at [346, 182] on button "Primary" at bounding box center [320, 185] width 123 height 37
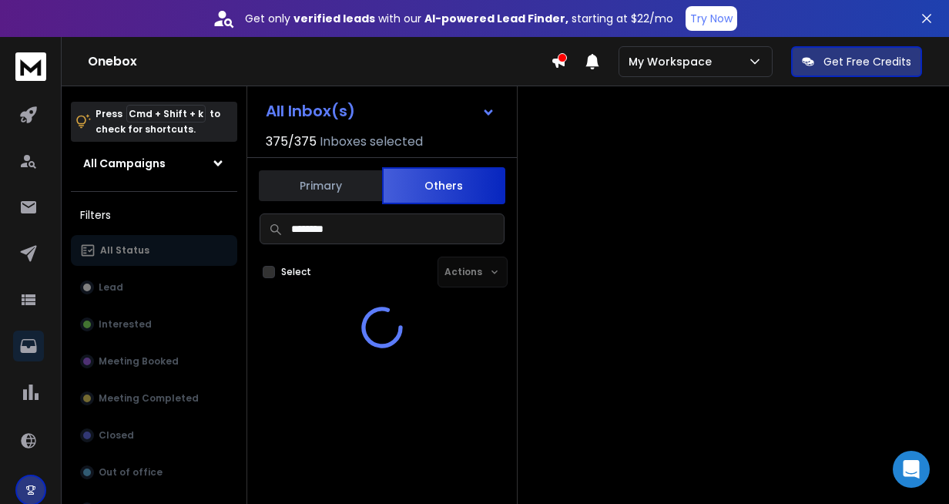
click at [443, 186] on button "Others" at bounding box center [443, 185] width 123 height 37
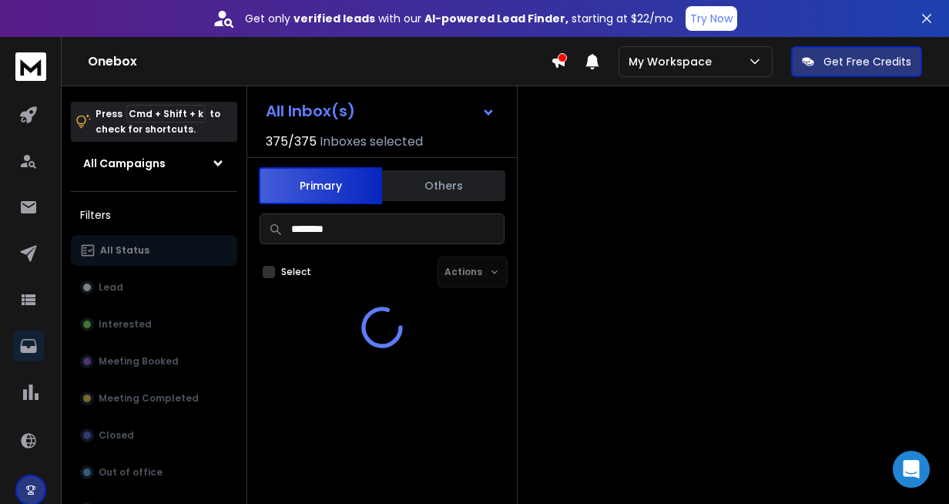
click at [336, 183] on button "Primary" at bounding box center [320, 185] width 123 height 37
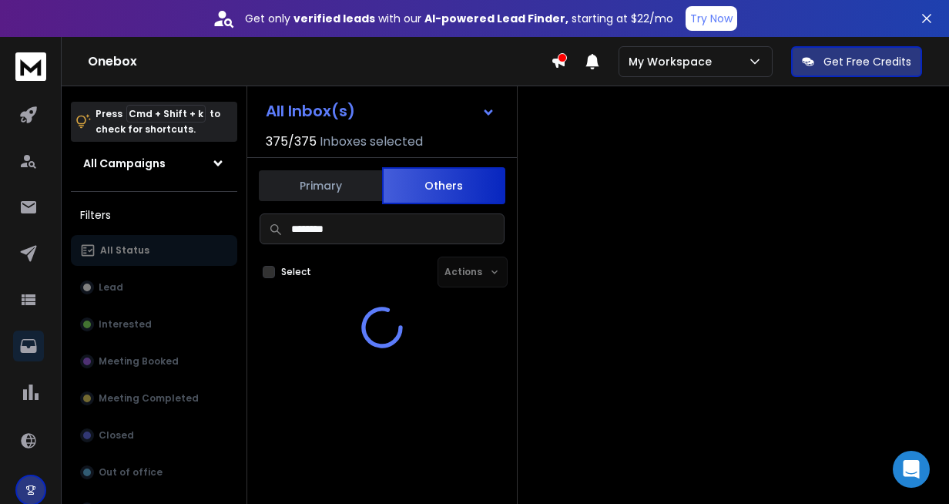
click at [436, 186] on button "Others" at bounding box center [443, 185] width 123 height 37
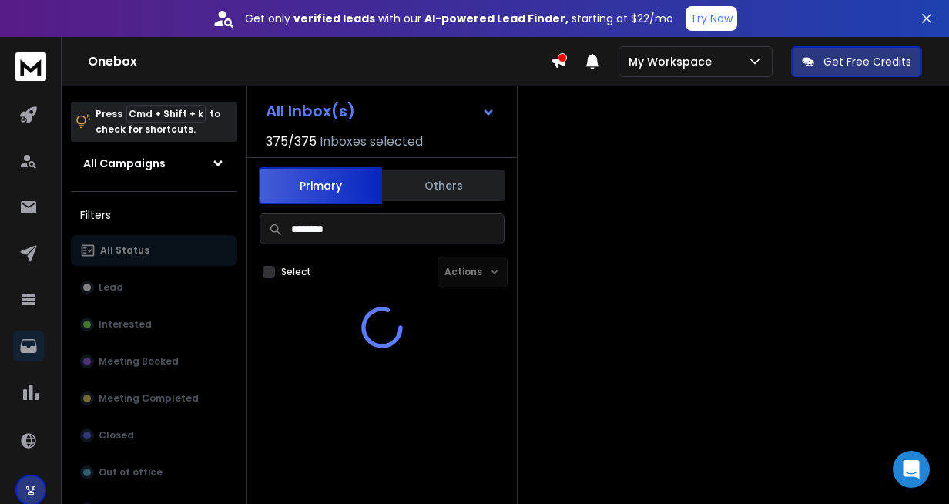
click at [343, 192] on button "Primary" at bounding box center [320, 185] width 123 height 37
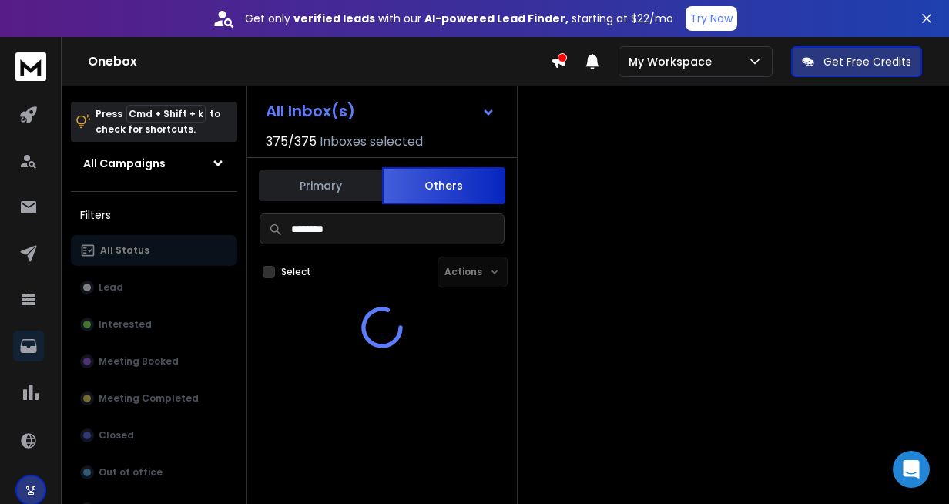
click at [402, 189] on button "Others" at bounding box center [443, 185] width 123 height 37
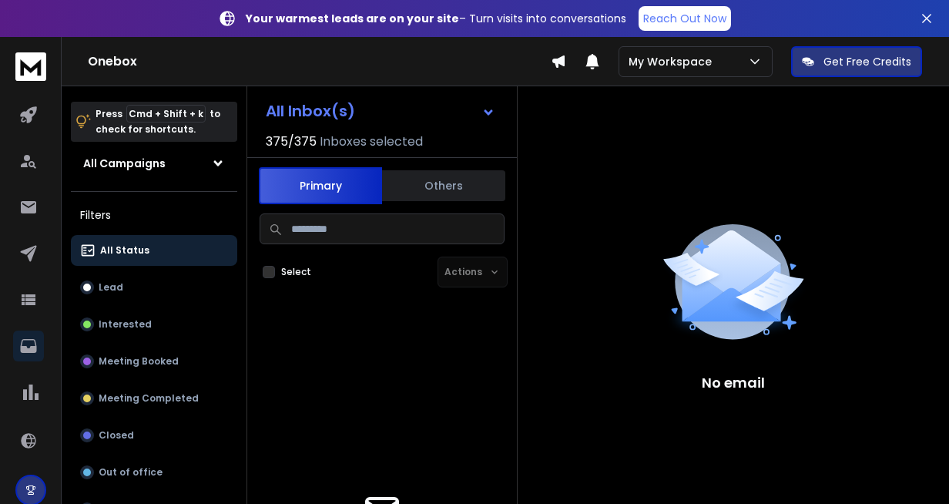
click at [419, 189] on button "Others" at bounding box center [443, 186] width 123 height 34
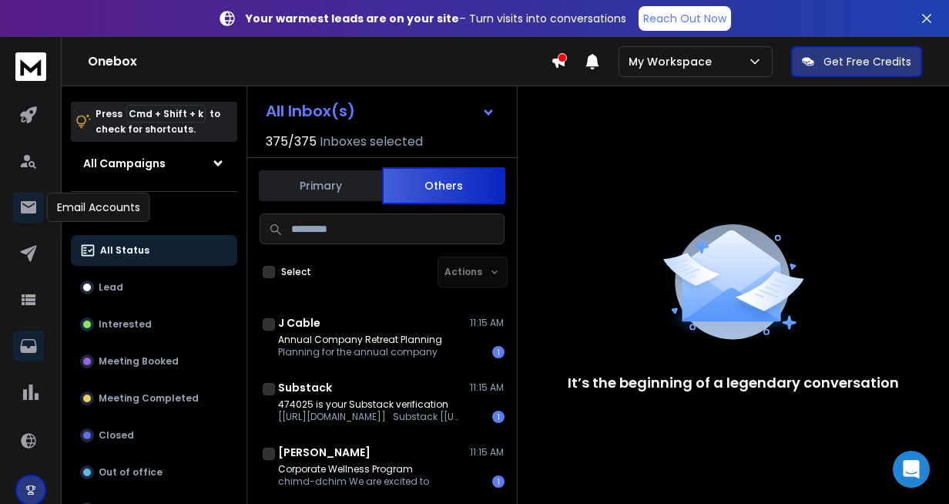
click at [26, 216] on link at bounding box center [28, 207] width 31 height 31
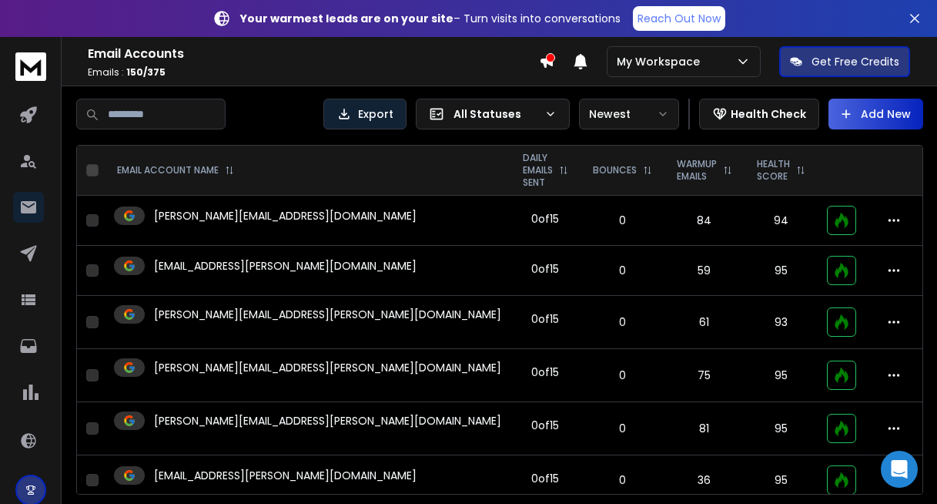
click at [363, 113] on button "Export" at bounding box center [364, 114] width 83 height 31
